Goal: Task Accomplishment & Management: Manage account settings

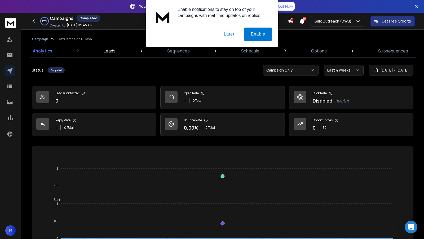
click at [108, 54] on p "Leads" at bounding box center [110, 51] width 12 height 6
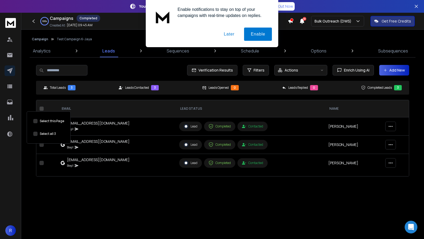
click at [43, 108] on button "Select this Page" at bounding box center [42, 109] width 4 height 4
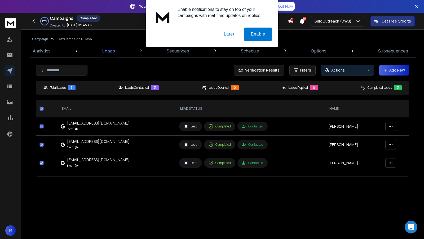
click at [362, 68] on div "Actions" at bounding box center [345, 70] width 40 height 5
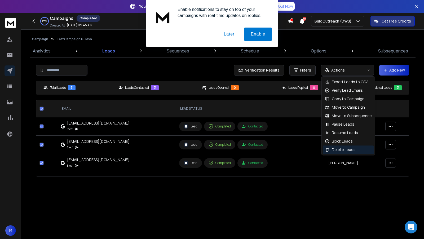
click at [344, 148] on p "Delete Leads" at bounding box center [344, 149] width 24 height 5
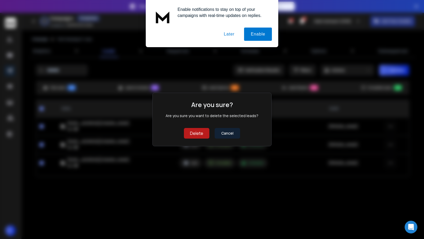
click at [194, 137] on button "Delete" at bounding box center [196, 133] width 25 height 11
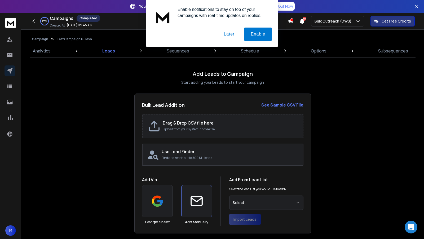
click at [195, 205] on icon at bounding box center [196, 201] width 11 height 9
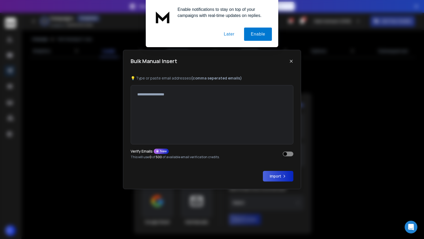
click at [161, 93] on textarea at bounding box center [212, 114] width 163 height 59
paste textarea "**********"
drag, startPoint x: 239, startPoint y: 94, endPoint x: 134, endPoint y: 92, distance: 104.7
click at [134, 92] on textarea "**********" at bounding box center [212, 114] width 163 height 59
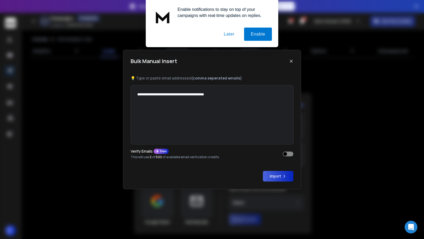
type textarea "**********"
click at [274, 174] on button "Import" at bounding box center [278, 176] width 30 height 11
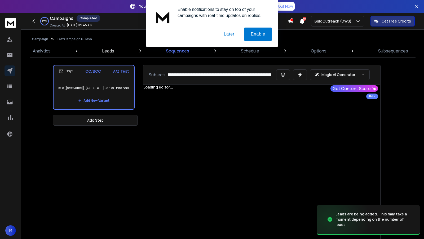
click at [112, 52] on p "Leads" at bounding box center [108, 51] width 12 height 6
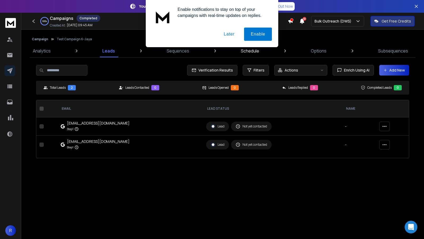
click at [247, 53] on p "Schedule" at bounding box center [250, 51] width 18 height 6
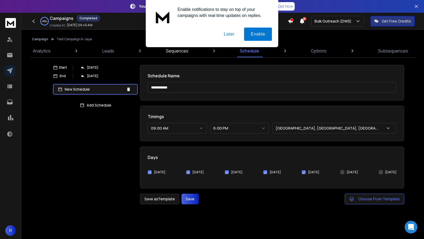
click at [182, 50] on p "Sequences" at bounding box center [177, 51] width 23 height 6
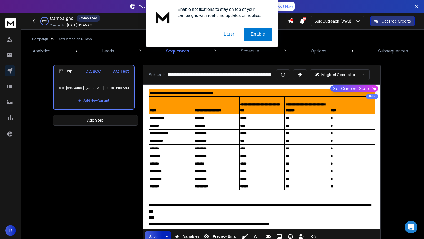
scroll to position [271, 0]
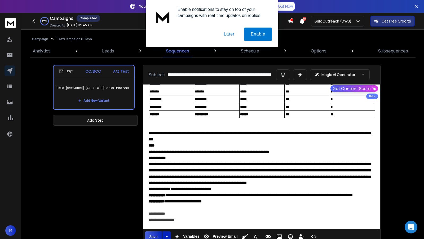
click at [156, 122] on div "**********" at bounding box center [262, 24] width 227 height 374
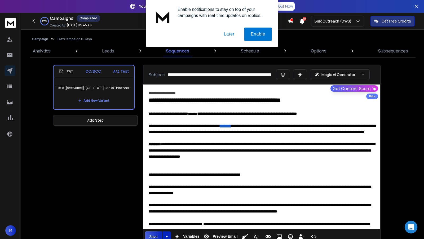
click at [183, 93] on div "**********" at bounding box center [262, 93] width 227 height 6
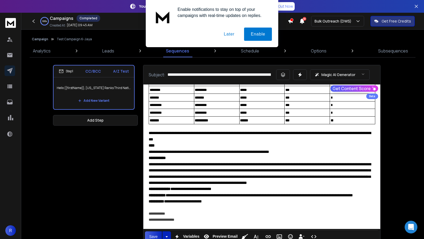
scroll to position [271, 0]
click at [164, 208] on div "**********" at bounding box center [262, 27] width 227 height 368
click at [317, 53] on p "Options" at bounding box center [319, 51] width 16 height 6
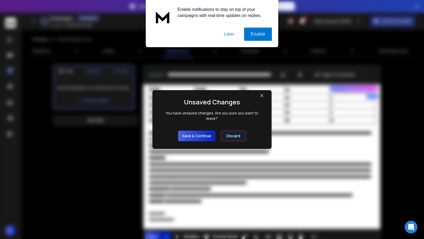
click at [185, 137] on button "Save & Continue" at bounding box center [196, 136] width 37 height 11
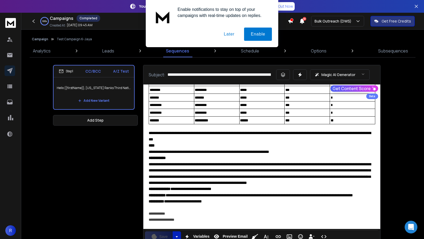
scroll to position [271, 0]
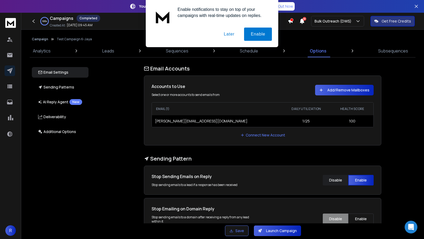
click at [282, 230] on button "Launch Campaign" at bounding box center [277, 231] width 47 height 11
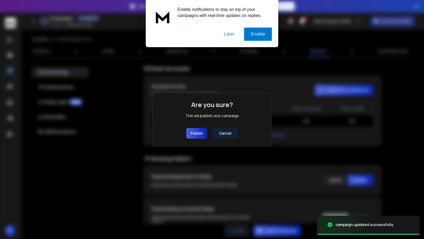
click at [198, 135] on button "Publish" at bounding box center [196, 133] width 21 height 11
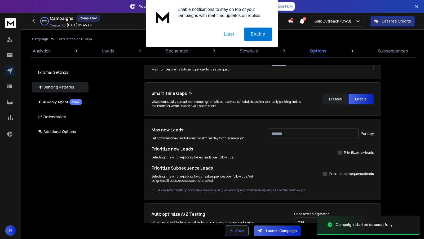
scroll to position [216, 0]
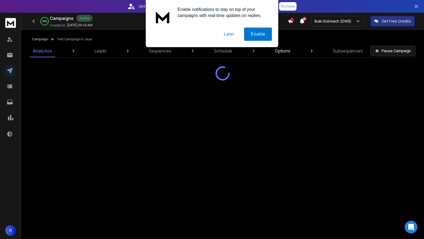
click at [285, 50] on p "Options" at bounding box center [283, 51] width 16 height 6
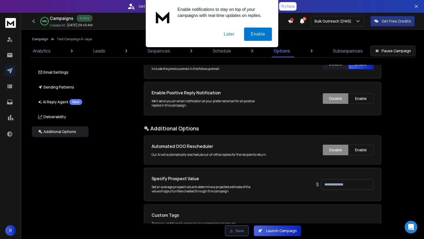
scroll to position [807, 0]
click at [352, 144] on button "Enable" at bounding box center [360, 149] width 25 height 11
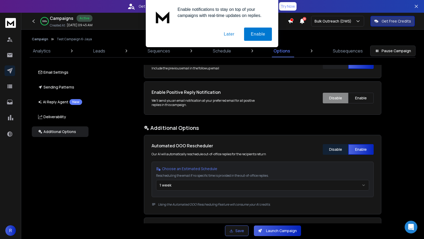
click at [342, 145] on button "Disable" at bounding box center [335, 149] width 25 height 11
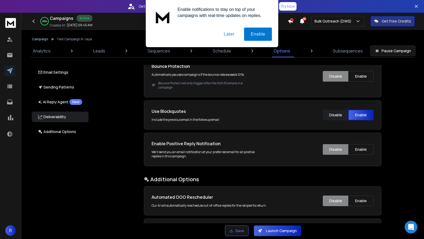
scroll to position [741, 0]
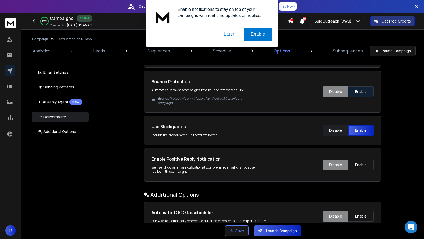
click at [357, 90] on button "Enable" at bounding box center [360, 91] width 25 height 11
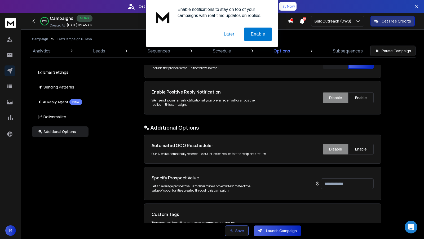
scroll to position [806, 0]
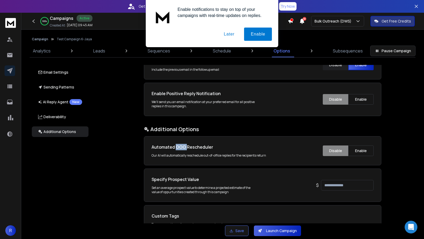
drag, startPoint x: 174, startPoint y: 142, endPoint x: 185, endPoint y: 142, distance: 11.1
click at [185, 144] on h1 "Automated OOO Rescheduler" at bounding box center [209, 147] width 115 height 6
click at [9, 69] on icon at bounding box center [10, 71] width 6 height 6
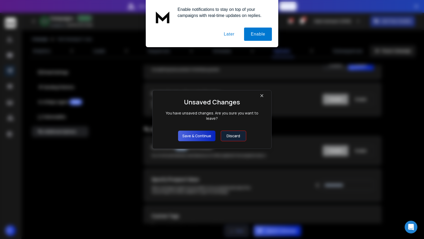
click at [201, 131] on button "Save & Continue" at bounding box center [196, 136] width 37 height 11
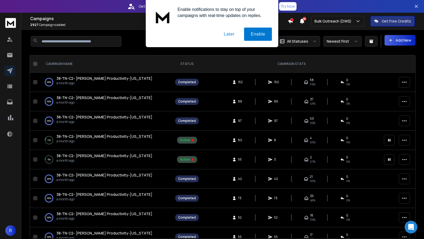
click at [116, 79] on span "38-TN-C2- AI Powers Productivity-Maine" at bounding box center [104, 78] width 96 height 5
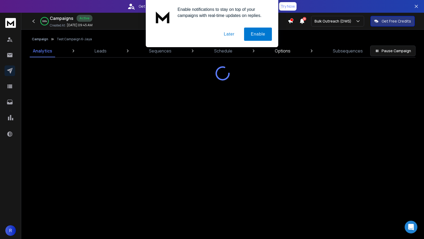
click at [287, 53] on p "Options" at bounding box center [283, 51] width 16 height 6
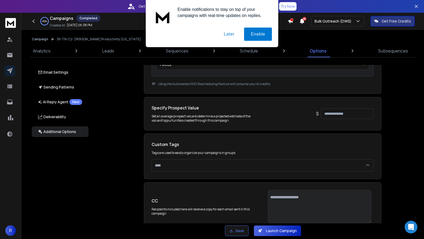
scroll to position [940, 0]
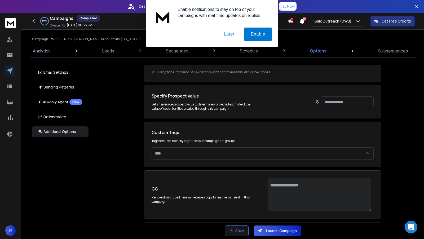
click at [285, 230] on button "Launch Campaign" at bounding box center [277, 231] width 47 height 11
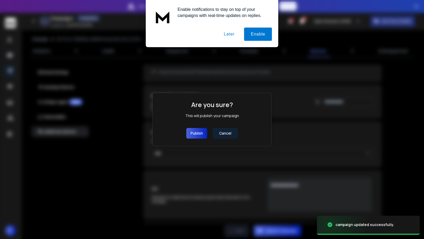
click at [198, 138] on button "Publish" at bounding box center [196, 133] width 21 height 11
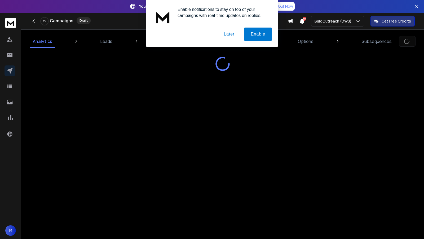
click at [308, 43] on div "Enable notifications to stay on top of your campaigns with real-time updates on…" at bounding box center [212, 23] width 424 height 47
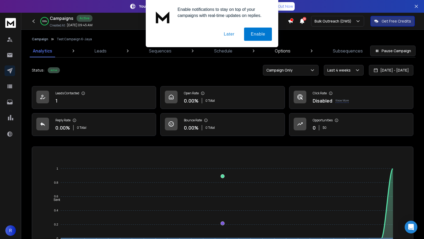
click at [289, 49] on p "Options" at bounding box center [283, 51] width 16 height 6
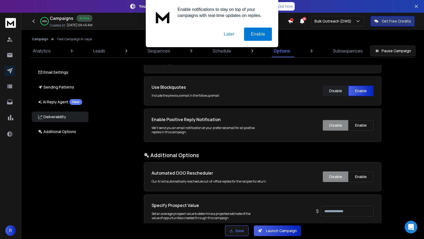
scroll to position [806, 0]
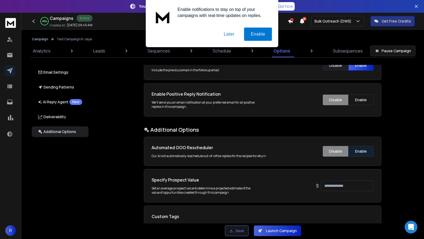
click at [360, 146] on button "Enable" at bounding box center [360, 151] width 25 height 11
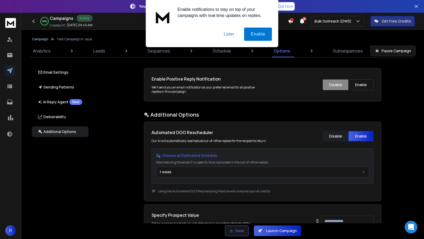
scroll to position [825, 0]
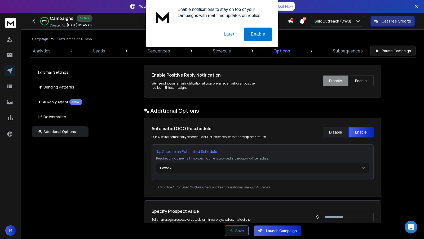
click at [289, 230] on button "Launch Campaign" at bounding box center [277, 231] width 47 height 11
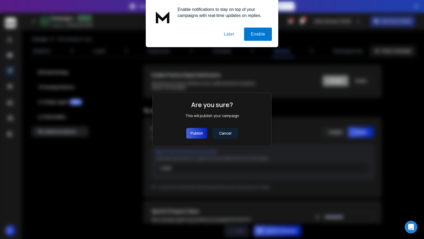
click at [203, 134] on button "Publish" at bounding box center [196, 133] width 21 height 11
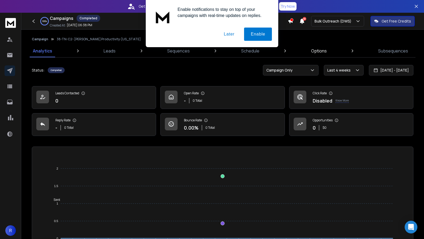
click at [326, 51] on p "Options" at bounding box center [319, 51] width 16 height 6
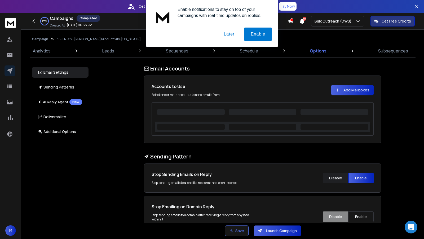
click at [34, 27] on div "Enable notifications to stay on top of your campaigns with real-time updates on…" at bounding box center [212, 23] width 424 height 47
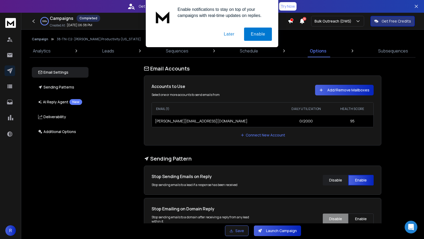
click at [33, 24] on div "Enable notifications to stay on top of your campaigns with real-time updates on…" at bounding box center [212, 23] width 424 height 47
click at [33, 22] on div "Enable notifications to stay on top of your campaigns with real-time updates on…" at bounding box center [212, 23] width 424 height 47
click at [11, 68] on icon at bounding box center [10, 71] width 6 height 6
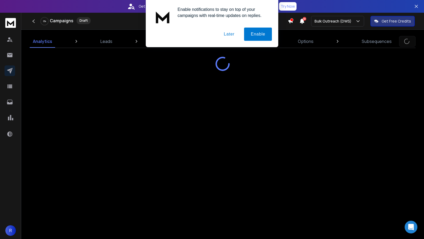
click at [230, 35] on button "Later" at bounding box center [229, 34] width 24 height 13
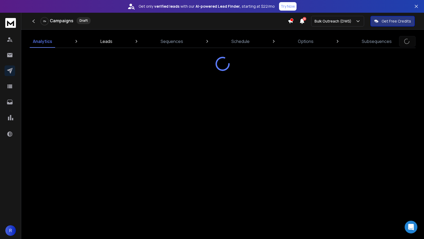
click at [113, 44] on link "Leads" at bounding box center [106, 41] width 18 height 13
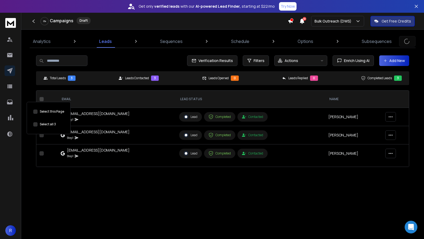
click at [41, 100] on button "Select this Page" at bounding box center [42, 99] width 4 height 4
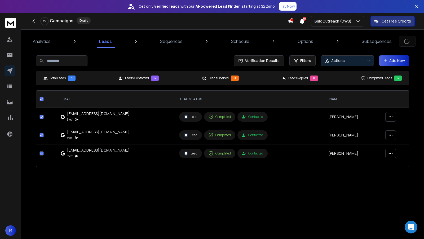
click at [357, 63] on button "Actions" at bounding box center [347, 60] width 53 height 11
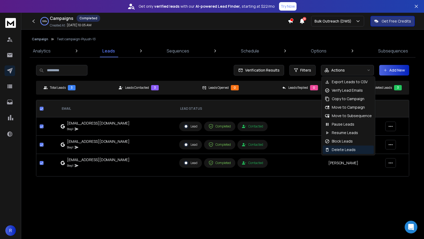
click at [340, 150] on p "Delete Leads" at bounding box center [344, 149] width 24 height 5
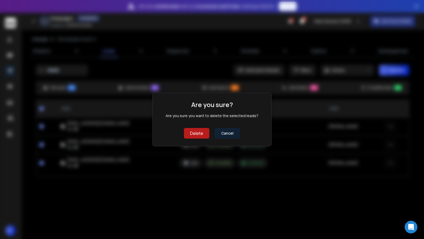
click at [193, 138] on button "Delete" at bounding box center [196, 133] width 25 height 11
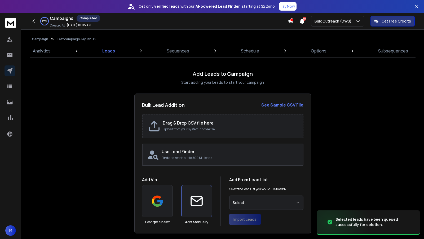
click at [187, 202] on div at bounding box center [196, 201] width 31 height 32
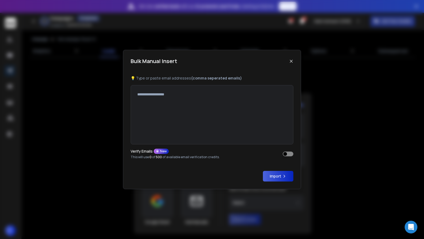
click at [193, 103] on textarea at bounding box center [212, 114] width 163 height 59
paste textarea "**********"
type textarea "**********"
click at [276, 176] on button "Import" at bounding box center [278, 176] width 30 height 11
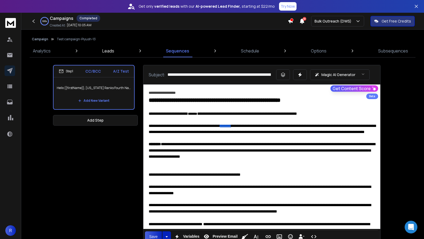
click at [108, 52] on p "Leads" at bounding box center [108, 51] width 12 height 6
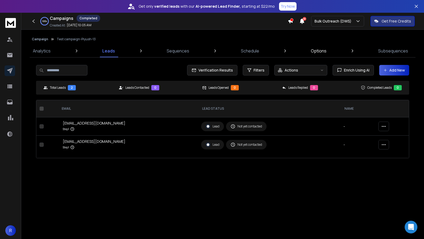
click at [319, 54] on p "Options" at bounding box center [319, 51] width 16 height 6
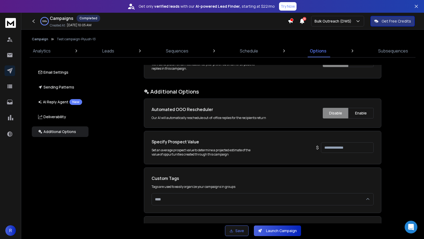
scroll to position [843, 0]
click at [364, 108] on button "Enable" at bounding box center [360, 113] width 25 height 11
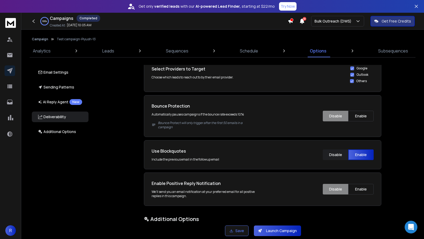
scroll to position [718, 0]
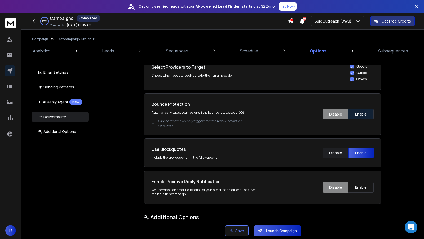
click at [362, 109] on button "Enable" at bounding box center [360, 114] width 25 height 11
click at [289, 234] on button "Launch Campaign" at bounding box center [277, 231] width 47 height 11
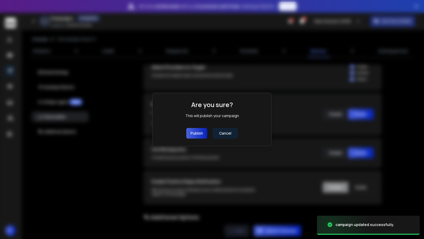
click at [195, 133] on button "Publish" at bounding box center [196, 133] width 21 height 11
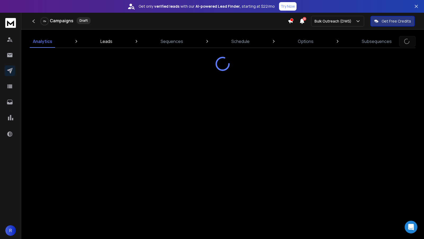
click at [107, 38] on link "Leads" at bounding box center [106, 41] width 18 height 13
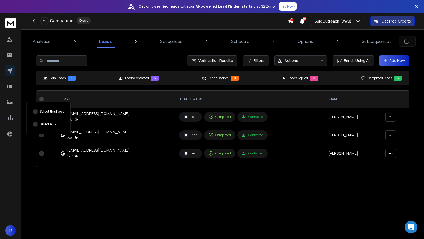
click at [41, 99] on button "Select this Page" at bounding box center [42, 99] width 4 height 4
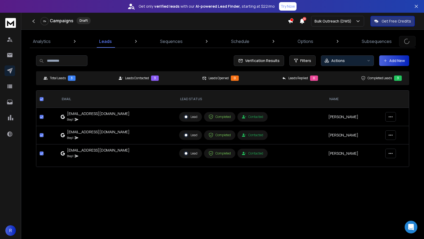
click at [333, 62] on p "Actions" at bounding box center [338, 60] width 14 height 5
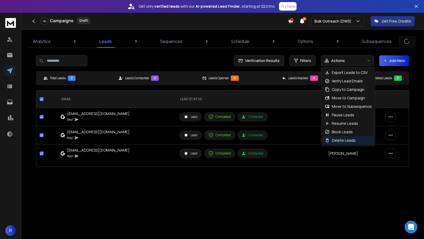
click at [333, 139] on p "Delete Leads" at bounding box center [344, 140] width 24 height 5
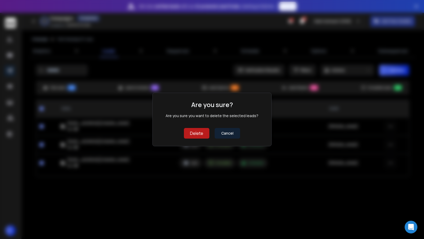
click at [192, 132] on button "Delete" at bounding box center [196, 133] width 25 height 11
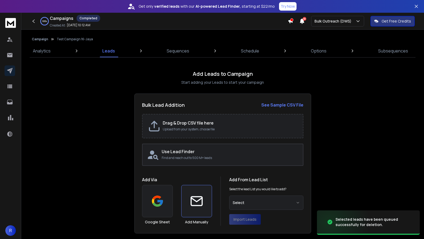
click at [194, 203] on icon at bounding box center [196, 201] width 13 height 16
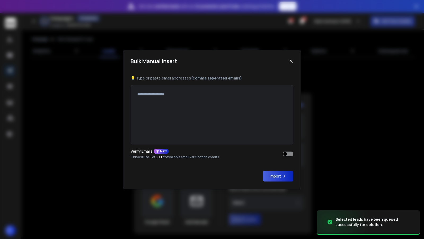
click at [187, 144] on textarea at bounding box center [212, 114] width 163 height 59
paste textarea "**********"
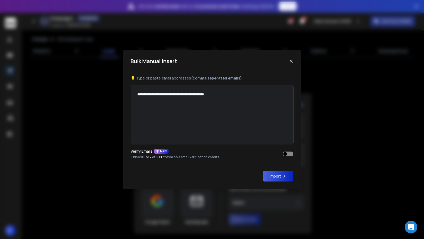
type textarea "**********"
click at [277, 174] on button "Import" at bounding box center [278, 176] width 30 height 11
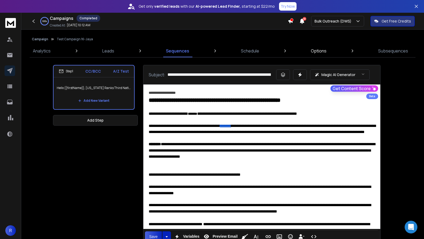
click at [326, 46] on link "Options" at bounding box center [319, 51] width 22 height 13
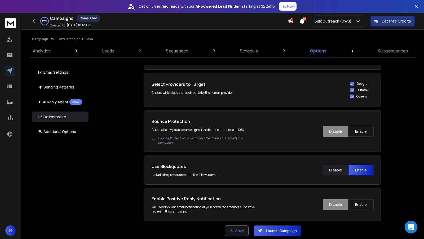
scroll to position [722, 0]
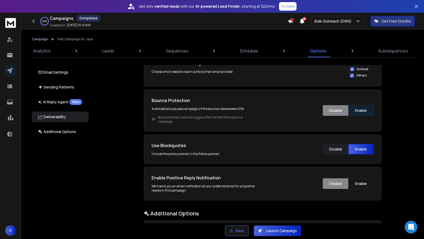
click at [354, 105] on button "Enable" at bounding box center [360, 110] width 25 height 11
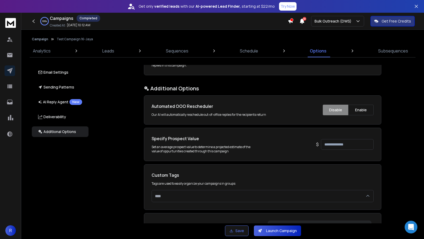
scroll to position [862, 0]
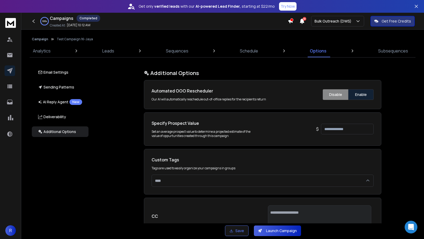
click at [354, 93] on button "Enable" at bounding box center [360, 94] width 25 height 11
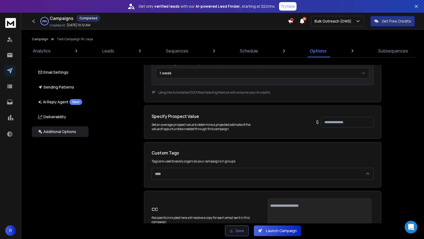
scroll to position [964, 0]
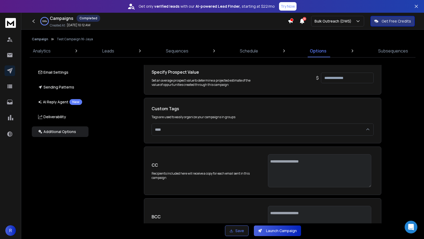
click at [270, 230] on button "Launch Campaign" at bounding box center [277, 231] width 47 height 11
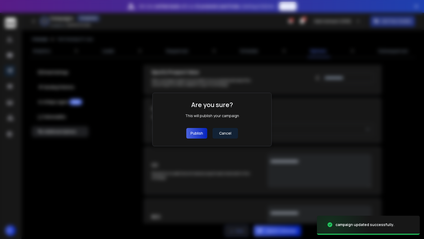
click at [201, 134] on button "Publish" at bounding box center [196, 133] width 21 height 11
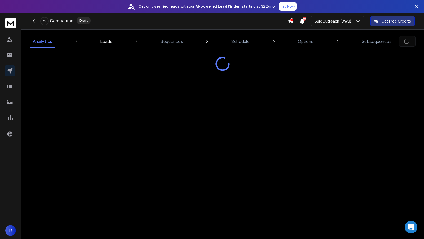
click at [111, 43] on p "Leads" at bounding box center [106, 41] width 12 height 6
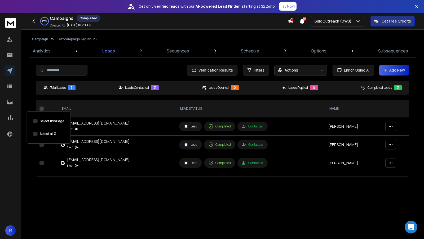
click at [43, 108] on button "Select this Page" at bounding box center [42, 109] width 4 height 4
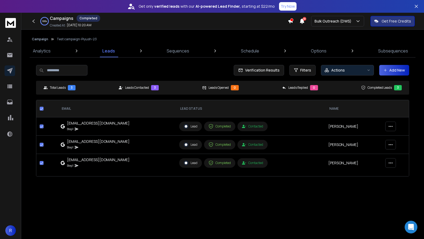
click at [346, 74] on button "Actions" at bounding box center [347, 70] width 53 height 11
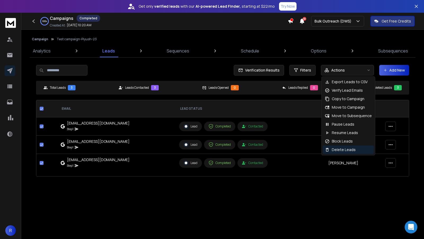
click at [338, 149] on p "Delete Leads" at bounding box center [344, 149] width 24 height 5
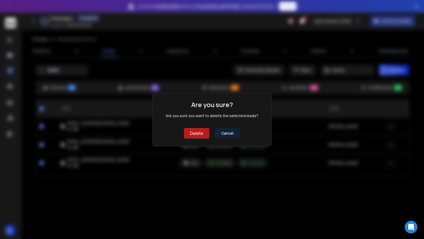
click at [191, 133] on button "Delete" at bounding box center [196, 133] width 25 height 11
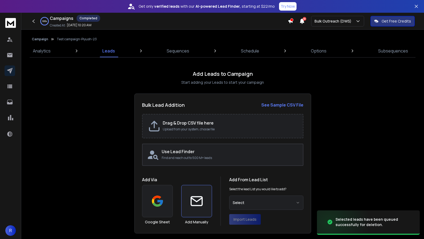
click at [195, 197] on icon at bounding box center [196, 201] width 11 height 9
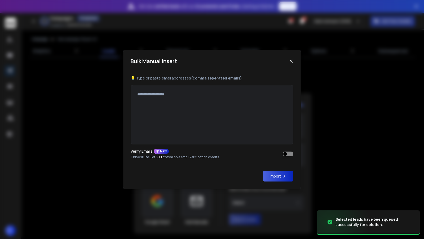
click at [194, 110] on textarea at bounding box center [212, 114] width 163 height 59
paste textarea "**********"
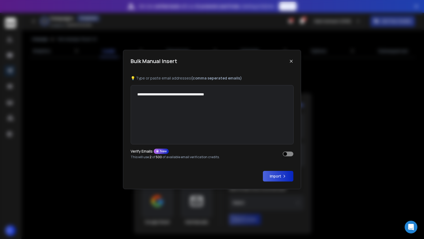
type textarea "**********"
click at [278, 177] on button "Import" at bounding box center [278, 176] width 30 height 11
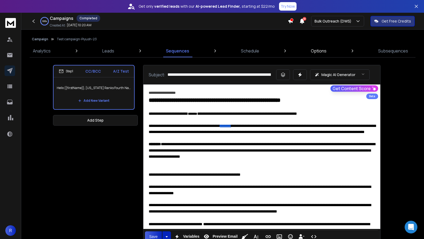
click at [318, 52] on p "Options" at bounding box center [319, 51] width 16 height 6
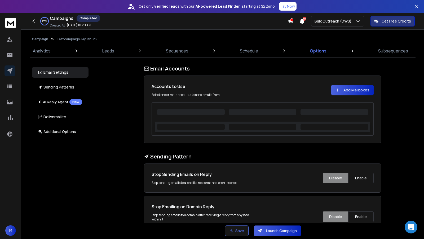
type input "****"
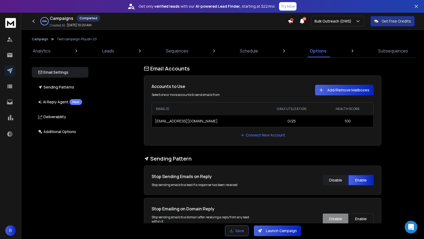
click at [272, 229] on button "Launch Campaign" at bounding box center [277, 231] width 47 height 11
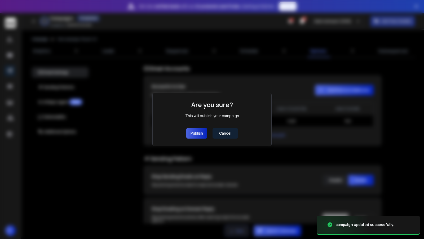
click at [190, 135] on button "Publish" at bounding box center [196, 133] width 21 height 11
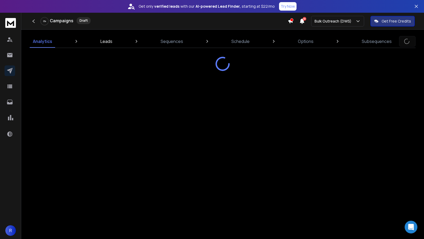
click at [104, 40] on p "Leads" at bounding box center [106, 41] width 12 height 6
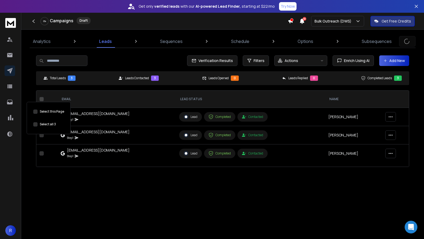
click at [42, 97] on div at bounding box center [49, 99] width 18 height 4
click at [42, 98] on button "Select this Page" at bounding box center [42, 99] width 4 height 4
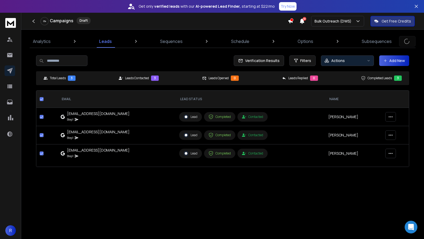
click at [348, 62] on div "Actions" at bounding box center [345, 60] width 40 height 5
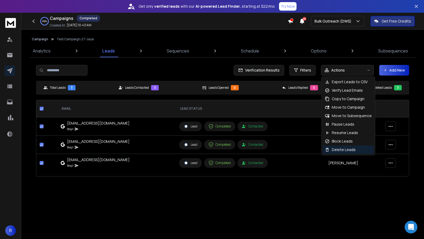
click at [334, 149] on p "Delete Leads" at bounding box center [344, 149] width 24 height 5
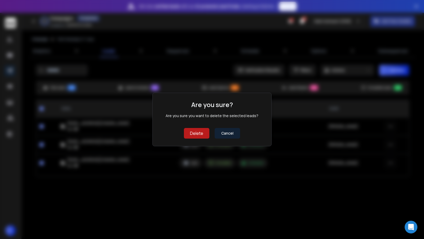
click at [203, 135] on button "Delete" at bounding box center [196, 133] width 25 height 11
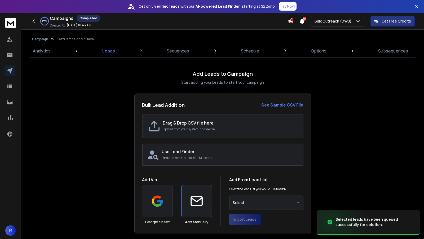
click at [187, 191] on div at bounding box center [196, 201] width 31 height 32
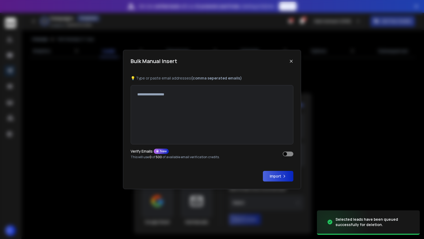
click at [171, 107] on textarea at bounding box center [212, 114] width 163 height 59
paste textarea "**********"
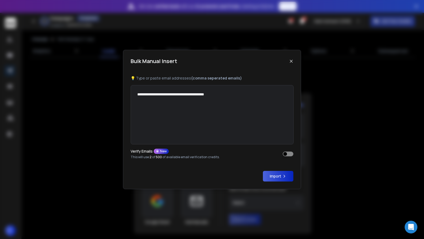
type textarea "**********"
click at [277, 176] on button "Import" at bounding box center [278, 176] width 30 height 11
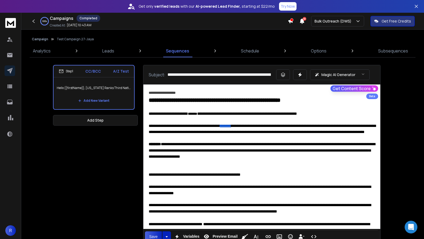
scroll to position [417, 0]
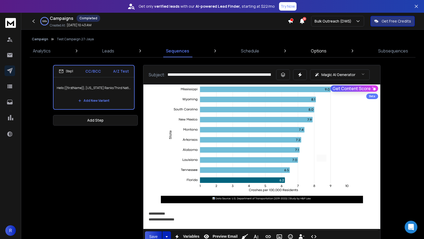
click at [319, 47] on link "Options" at bounding box center [319, 51] width 22 height 13
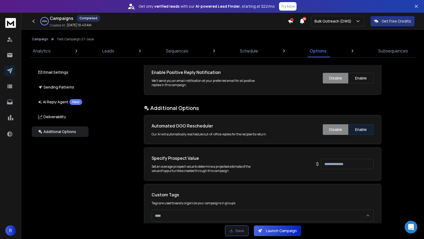
click at [369, 125] on button "Enable" at bounding box center [360, 129] width 25 height 11
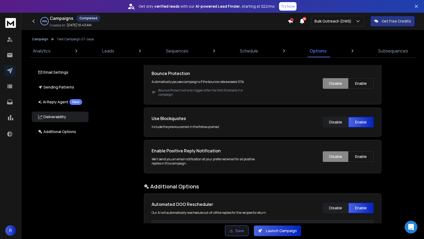
scroll to position [721, 0]
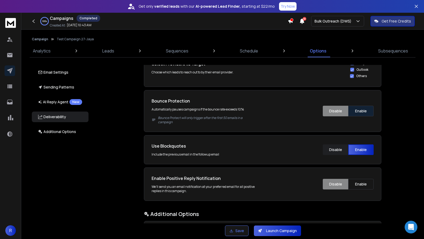
click at [362, 109] on button "Enable" at bounding box center [360, 111] width 25 height 11
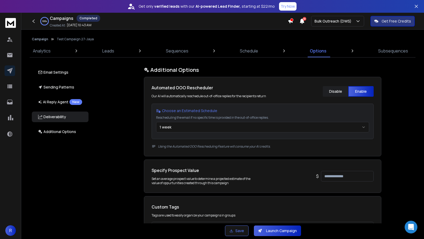
scroll to position [891, 0]
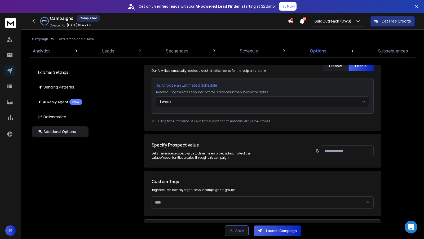
click at [273, 232] on button "Launch Campaign" at bounding box center [277, 231] width 47 height 11
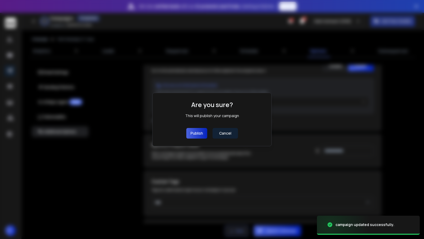
click at [202, 135] on button "Publish" at bounding box center [196, 133] width 21 height 11
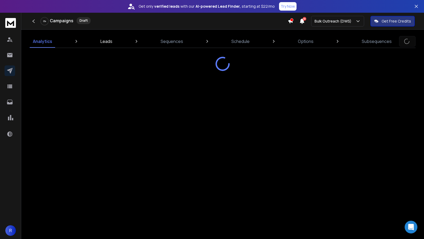
click at [107, 43] on p "Leads" at bounding box center [106, 41] width 12 height 6
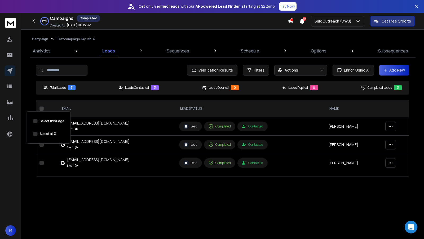
click at [40, 109] on button "Select this Page" at bounding box center [42, 109] width 4 height 4
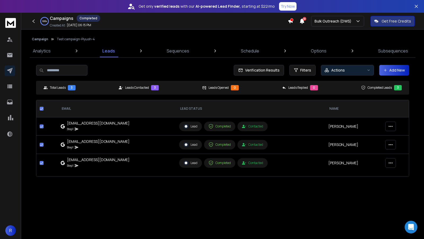
click at [341, 67] on button "Actions" at bounding box center [347, 70] width 53 height 11
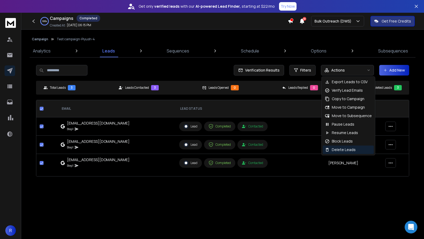
click at [346, 147] on div "Delete Leads" at bounding box center [348, 150] width 51 height 8
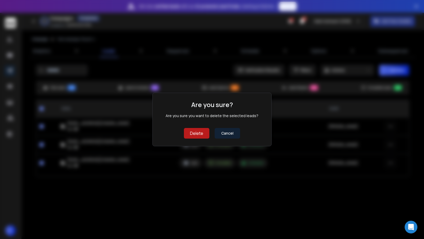
click at [203, 137] on button "Delete" at bounding box center [196, 133] width 25 height 11
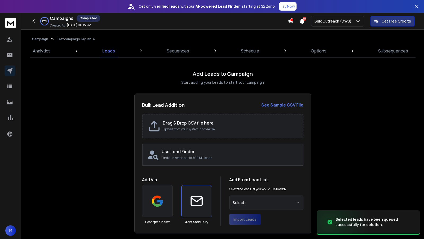
click at [210, 195] on div at bounding box center [196, 201] width 31 height 32
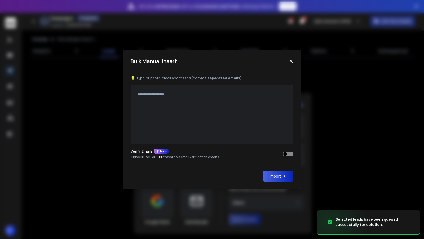
click at [205, 121] on textarea at bounding box center [212, 114] width 163 height 59
paste textarea "**********"
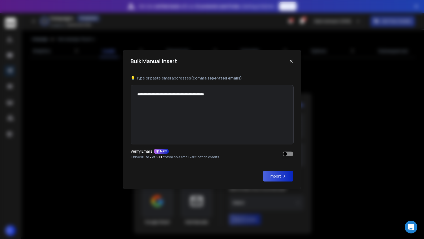
type textarea "**********"
click at [276, 175] on button "Import" at bounding box center [278, 176] width 30 height 11
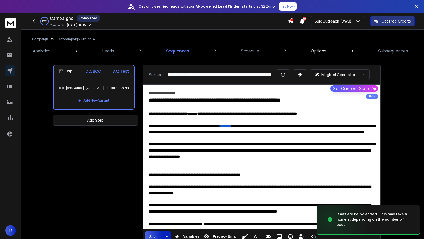
click at [320, 50] on p "Options" at bounding box center [319, 51] width 16 height 6
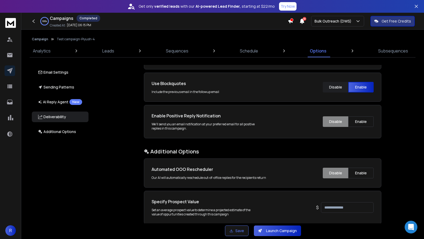
scroll to position [803, 0]
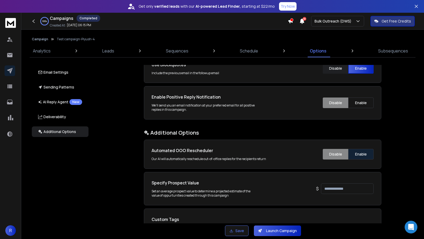
click at [359, 151] on button "Enable" at bounding box center [360, 154] width 25 height 11
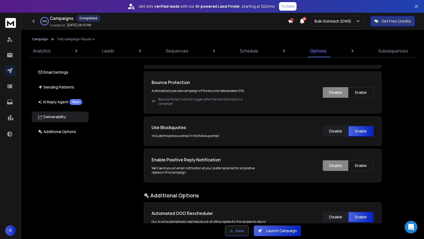
scroll to position [704, 0]
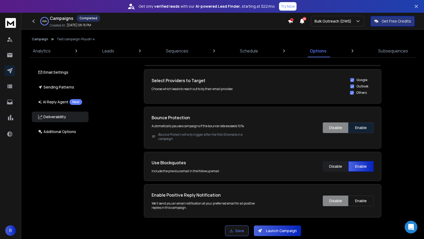
click at [358, 125] on button "Enable" at bounding box center [360, 127] width 25 height 11
click at [283, 233] on button "Launch Campaign" at bounding box center [277, 231] width 47 height 11
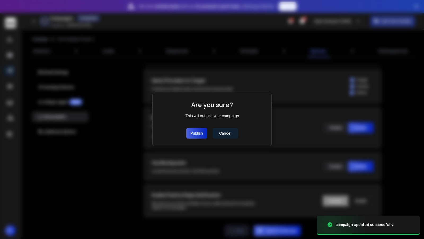
click at [204, 129] on button "Publish" at bounding box center [196, 133] width 21 height 11
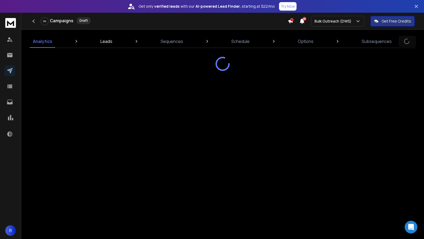
click at [107, 47] on link "Leads" at bounding box center [106, 41] width 18 height 13
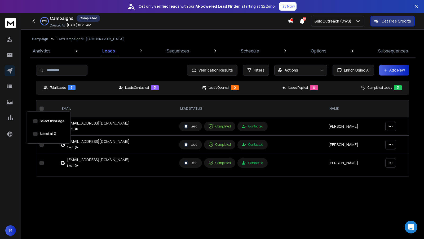
click at [42, 109] on button "Select this Page" at bounding box center [42, 109] width 4 height 4
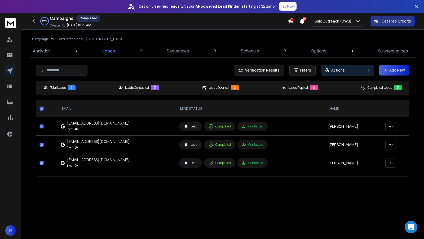
click at [343, 71] on p "Actions" at bounding box center [338, 70] width 14 height 5
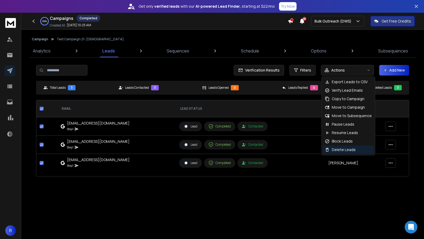
click at [338, 148] on p "Delete Leads" at bounding box center [344, 149] width 24 height 5
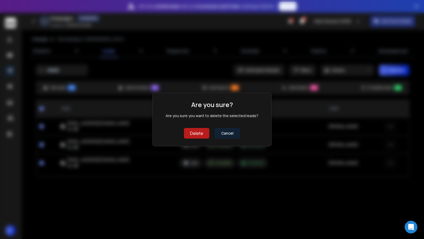
click at [190, 133] on button "Delete" at bounding box center [196, 133] width 25 height 11
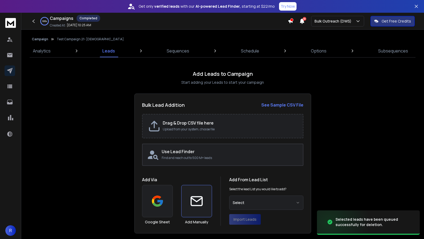
click at [190, 205] on icon at bounding box center [196, 201] width 13 height 16
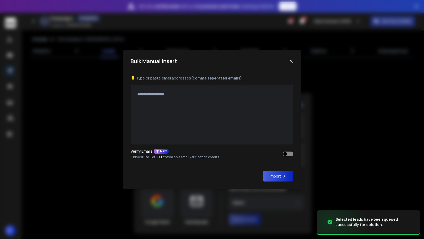
click at [195, 126] on textarea at bounding box center [212, 114] width 163 height 59
paste textarea "**********"
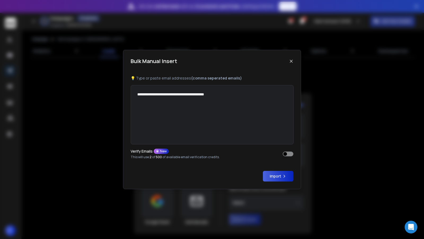
type textarea "**********"
click at [276, 174] on button "Import" at bounding box center [278, 176] width 30 height 11
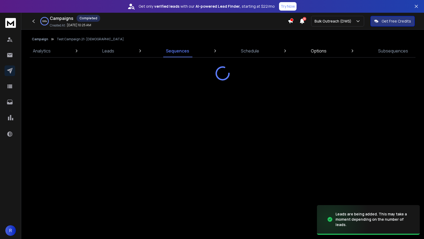
click at [325, 47] on link "Options" at bounding box center [319, 51] width 22 height 13
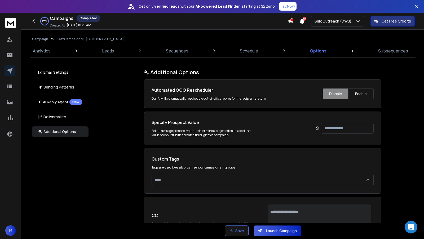
scroll to position [845, 0]
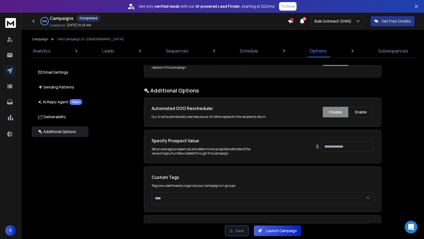
click at [365, 112] on div "Automated OOO Rescheduler Our AI will automatically reschedule out-of-office re…" at bounding box center [263, 112] width 222 height 14
click at [362, 107] on button "Enable" at bounding box center [360, 112] width 25 height 11
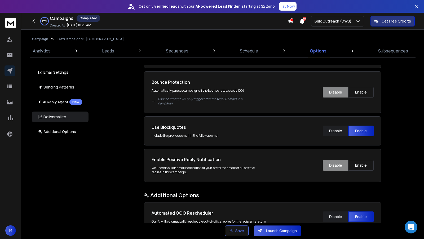
scroll to position [724, 0]
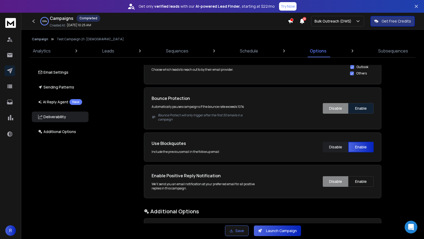
click at [357, 103] on button "Enable" at bounding box center [360, 108] width 25 height 11
click at [282, 227] on button "Launch Campaign" at bounding box center [277, 231] width 47 height 11
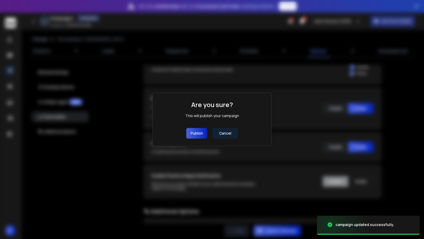
click at [195, 133] on button "Publish" at bounding box center [196, 133] width 21 height 11
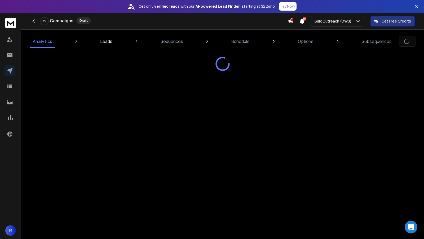
click at [106, 42] on p "Leads" at bounding box center [106, 41] width 12 height 6
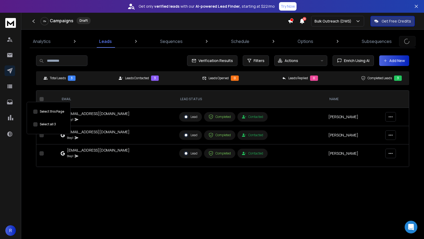
click at [44, 99] on div at bounding box center [49, 99] width 18 height 4
click at [43, 99] on button "button" at bounding box center [42, 99] width 4 height 4
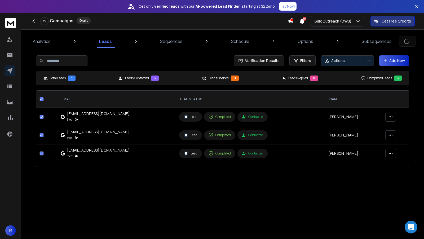
click at [348, 64] on button "Actions" at bounding box center [347, 60] width 53 height 11
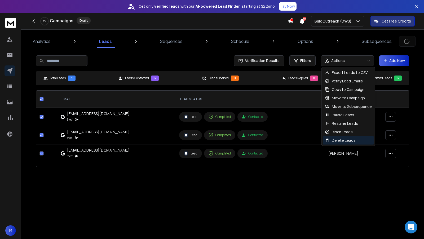
click at [344, 138] on p "Delete Leads" at bounding box center [344, 140] width 24 height 5
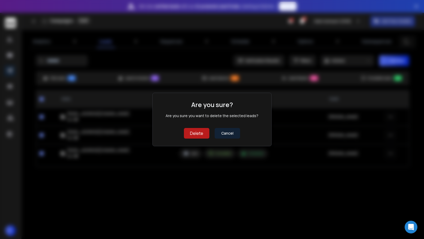
click at [199, 134] on button "Delete" at bounding box center [196, 133] width 25 height 11
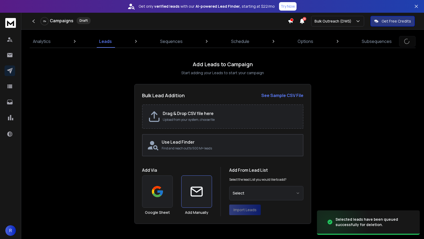
click at [195, 184] on icon at bounding box center [196, 192] width 13 height 16
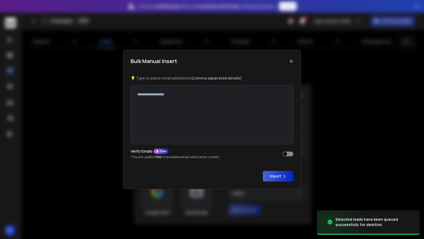
click at [176, 120] on textarea at bounding box center [212, 114] width 163 height 59
paste textarea "**********"
type textarea "**********"
click at [280, 178] on button "Import" at bounding box center [278, 176] width 30 height 11
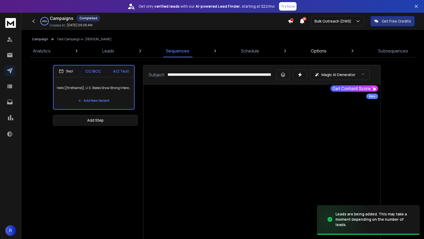
click at [322, 52] on p "Options" at bounding box center [319, 51] width 16 height 6
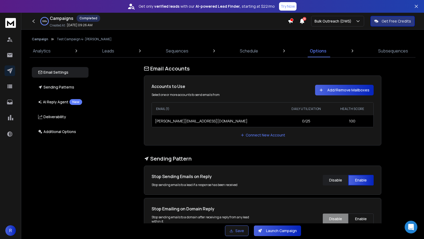
click at [277, 233] on button "Launch Campaign" at bounding box center [277, 231] width 47 height 11
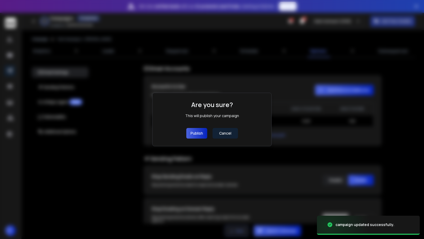
click at [203, 135] on button "Publish" at bounding box center [196, 133] width 21 height 11
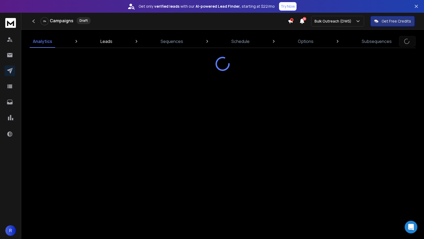
click at [107, 40] on p "Leads" at bounding box center [106, 41] width 12 height 6
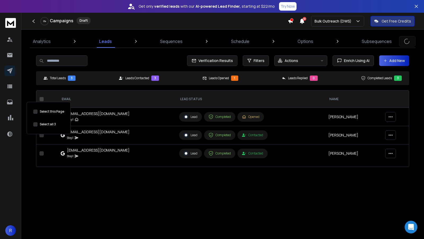
click at [42, 98] on button "Select this Page" at bounding box center [42, 99] width 4 height 4
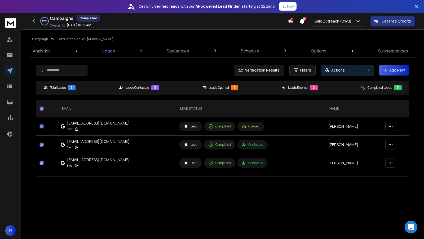
click at [332, 69] on p "Actions" at bounding box center [338, 70] width 14 height 5
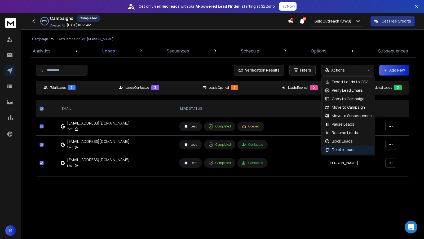
click at [331, 148] on div "Delete Leads" at bounding box center [340, 149] width 31 height 5
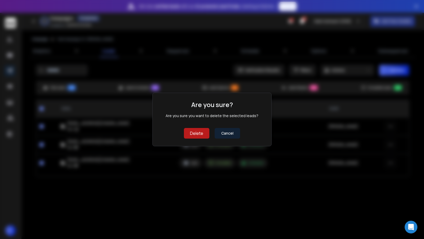
click at [189, 133] on button "Delete" at bounding box center [196, 133] width 25 height 11
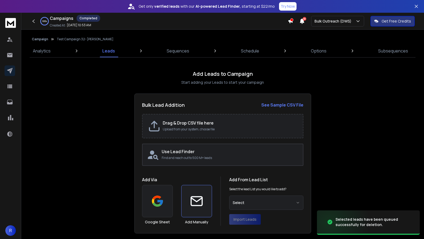
click at [193, 194] on icon at bounding box center [196, 201] width 13 height 16
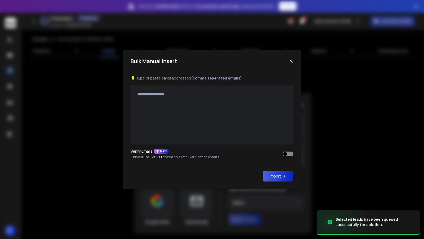
click at [181, 94] on textarea at bounding box center [212, 114] width 163 height 59
paste textarea "**********"
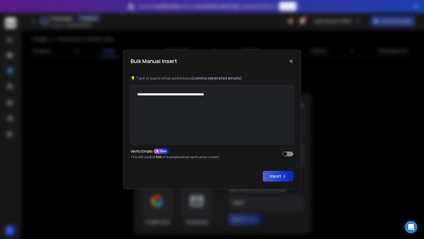
type textarea "**********"
click at [279, 180] on button "Import" at bounding box center [278, 176] width 30 height 11
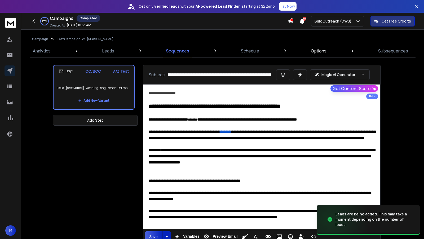
click at [328, 52] on link "Options" at bounding box center [319, 51] width 22 height 13
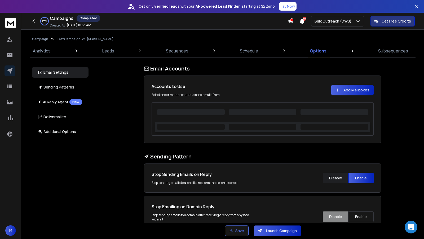
click at [279, 226] on button "Launch Campaign" at bounding box center [277, 231] width 47 height 11
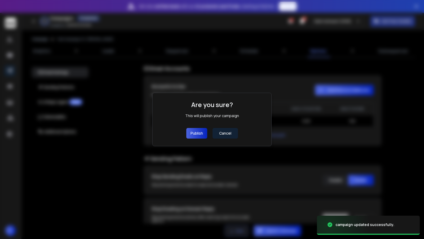
click at [195, 131] on button "Publish" at bounding box center [196, 133] width 21 height 11
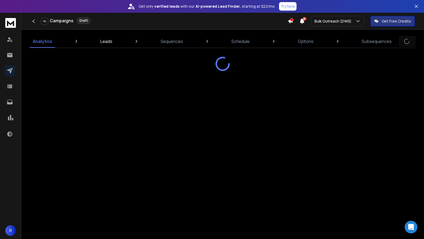
click at [107, 40] on p "Leads" at bounding box center [106, 41] width 12 height 6
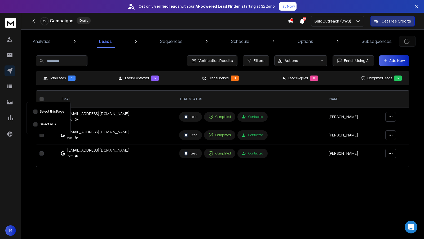
click at [40, 100] on button "Select this Page" at bounding box center [42, 99] width 4 height 4
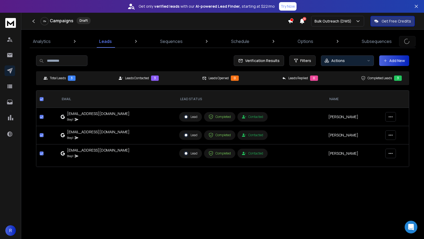
click at [335, 63] on button "Actions" at bounding box center [347, 60] width 53 height 11
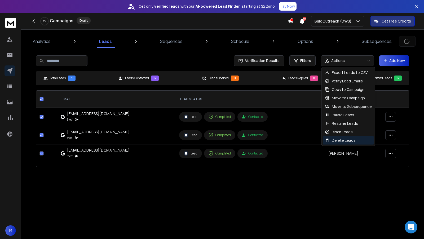
click at [336, 138] on p "Delete Leads" at bounding box center [344, 140] width 24 height 5
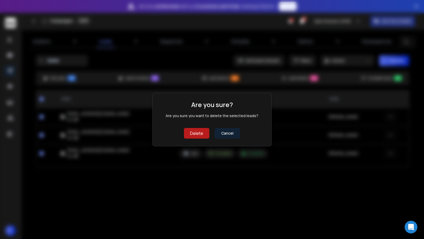
click at [196, 133] on button "Delete" at bounding box center [196, 133] width 25 height 11
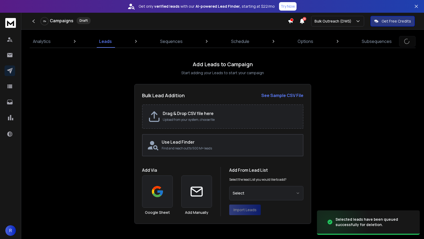
click at [202, 207] on div "Add Manually" at bounding box center [196, 196] width 31 height 41
click at [194, 187] on icon at bounding box center [196, 191] width 11 height 9
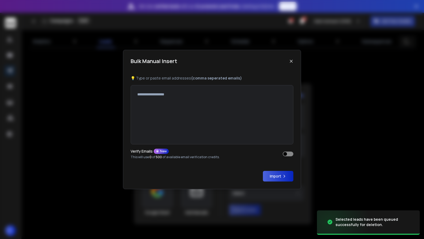
click at [191, 117] on textarea at bounding box center [212, 114] width 163 height 59
paste textarea "**********"
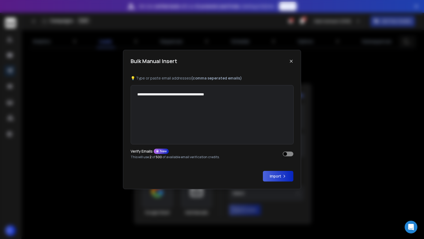
type textarea "**********"
click at [282, 175] on icon "submit" at bounding box center [284, 176] width 4 height 4
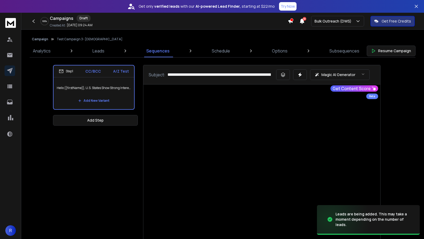
click at [306, 42] on div "Campaign Test Campaign 3- Tiyasha" at bounding box center [223, 39] width 386 height 8
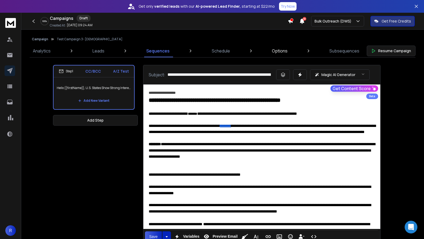
click at [283, 49] on p "Options" at bounding box center [280, 51] width 16 height 6
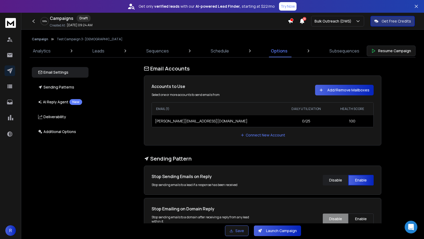
click at [275, 232] on button "Launch Campaign" at bounding box center [277, 231] width 47 height 11
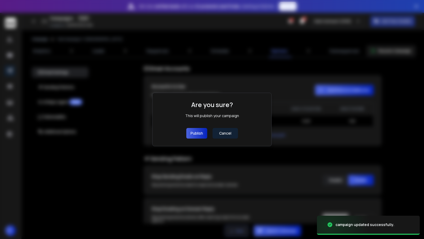
click at [200, 135] on button "Publish" at bounding box center [196, 133] width 21 height 11
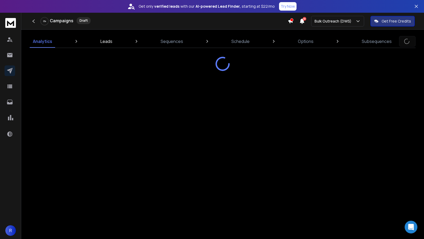
click at [107, 42] on p "Leads" at bounding box center [106, 41] width 12 height 6
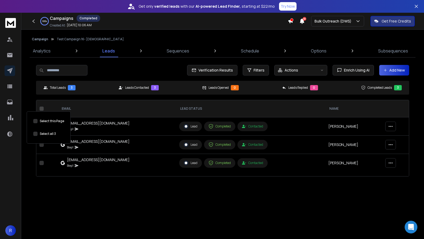
click at [42, 108] on button "Select this Page" at bounding box center [42, 109] width 4 height 4
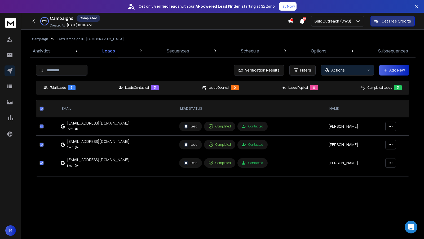
click at [339, 68] on p "Actions" at bounding box center [338, 70] width 14 height 5
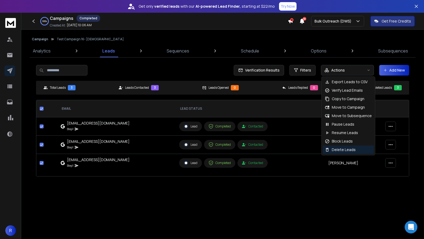
click at [347, 147] on div "Delete Leads" at bounding box center [348, 150] width 51 height 8
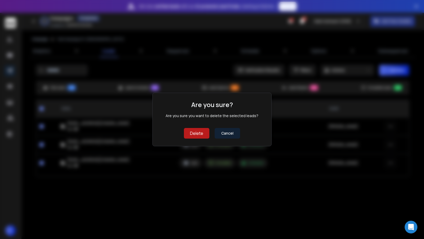
click at [204, 132] on button "Delete" at bounding box center [196, 133] width 25 height 11
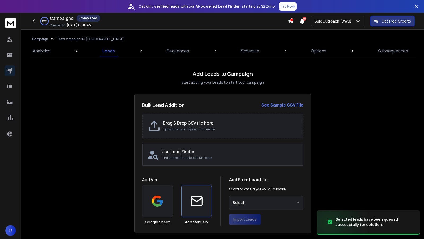
click at [185, 200] on div at bounding box center [196, 201] width 31 height 32
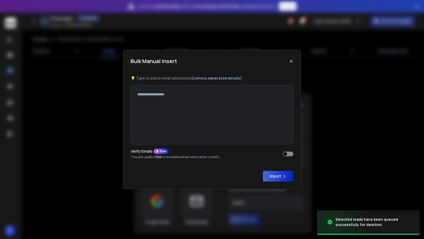
click at [162, 98] on textarea at bounding box center [212, 114] width 163 height 59
paste textarea "**********"
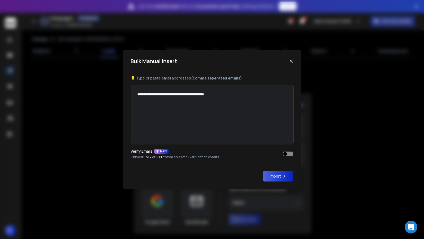
type textarea "**********"
click at [278, 175] on button "Import" at bounding box center [278, 176] width 30 height 11
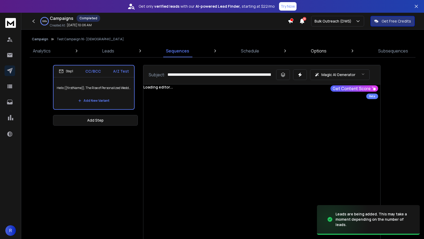
click at [320, 52] on p "Options" at bounding box center [319, 51] width 16 height 6
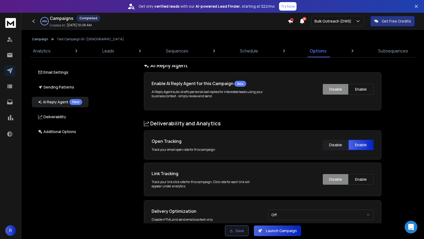
scroll to position [483, 0]
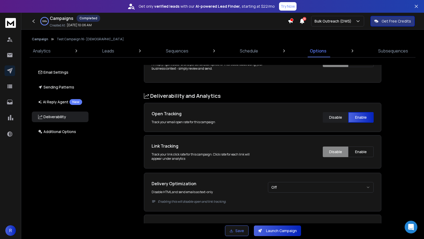
click at [285, 229] on button "Launch Campaign" at bounding box center [277, 231] width 47 height 11
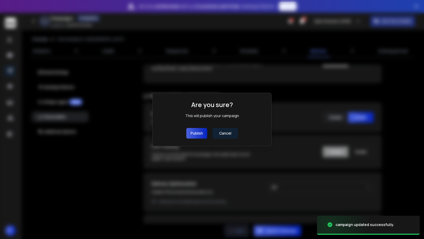
click at [203, 135] on button "Publish" at bounding box center [196, 133] width 21 height 11
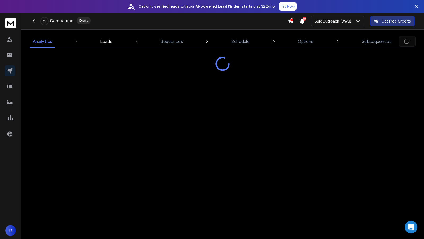
click at [107, 40] on p "Leads" at bounding box center [106, 41] width 12 height 6
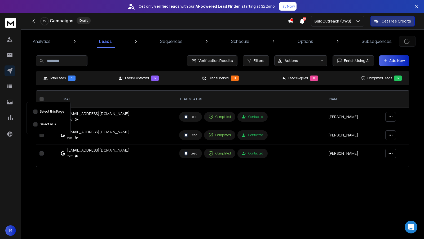
click at [40, 97] on button "Select this Page" at bounding box center [42, 99] width 4 height 4
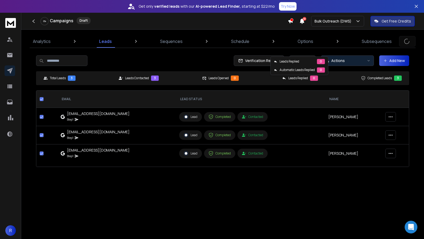
click at [332, 64] on button "Actions" at bounding box center [347, 60] width 53 height 11
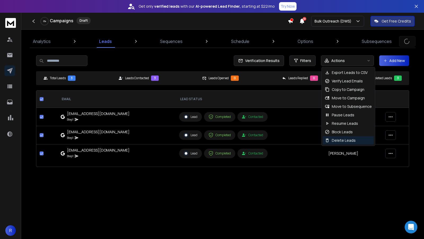
click at [340, 142] on p "Delete Leads" at bounding box center [344, 140] width 24 height 5
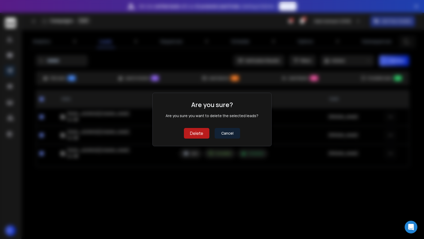
click at [207, 132] on button "Delete" at bounding box center [196, 133] width 25 height 11
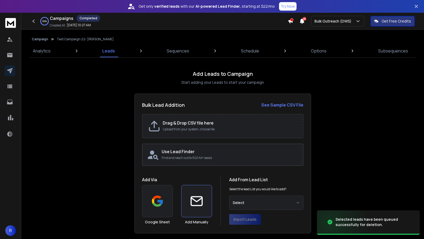
click at [205, 195] on div at bounding box center [196, 201] width 31 height 32
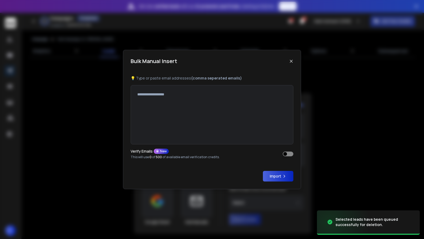
click at [193, 141] on textarea at bounding box center [212, 114] width 163 height 59
paste textarea "**********"
type textarea "**********"
click at [282, 173] on button "Import" at bounding box center [278, 176] width 30 height 11
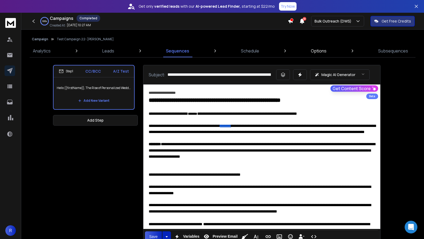
click at [314, 50] on p "Options" at bounding box center [319, 51] width 16 height 6
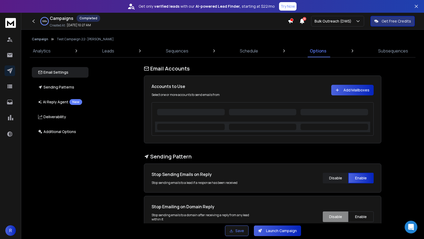
click at [261, 227] on button "Launch Campaign" at bounding box center [277, 231] width 47 height 11
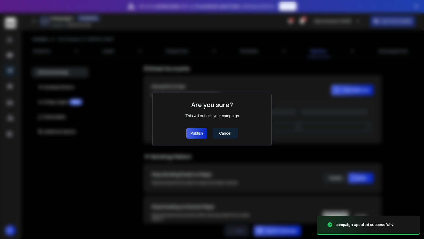
click at [194, 130] on button "Publish" at bounding box center [196, 133] width 21 height 11
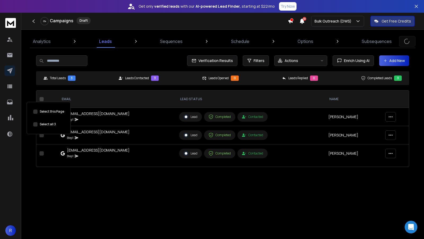
click at [42, 97] on button "Select this Page" at bounding box center [42, 99] width 4 height 4
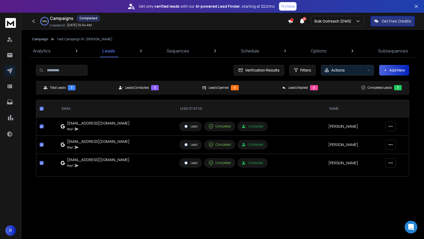
click at [349, 71] on div "Actions" at bounding box center [345, 70] width 40 height 5
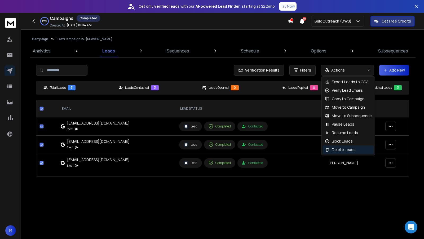
click at [349, 152] on p "Delete Leads" at bounding box center [344, 149] width 24 height 5
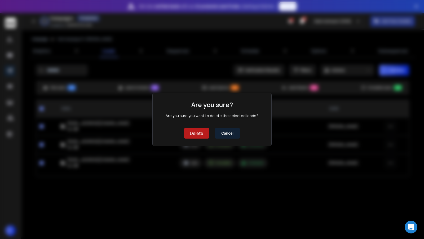
click at [204, 137] on button "Delete" at bounding box center [196, 133] width 25 height 11
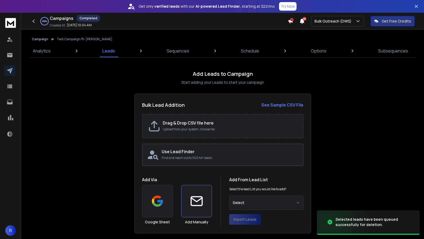
click at [204, 200] on div at bounding box center [196, 201] width 31 height 32
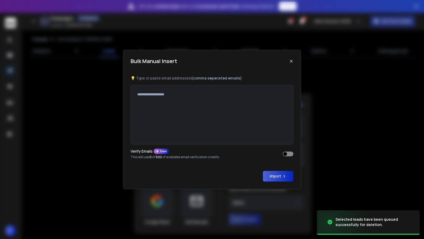
click at [174, 126] on textarea at bounding box center [212, 114] width 163 height 59
paste textarea "**********"
type textarea "**********"
click at [283, 175] on icon "submit" at bounding box center [284, 176] width 4 height 4
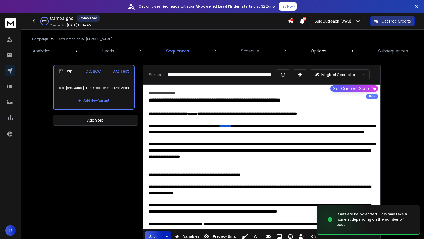
click at [321, 53] on p "Options" at bounding box center [319, 51] width 16 height 6
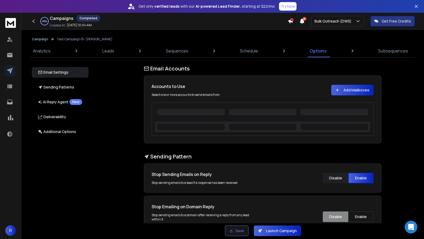
click at [284, 226] on button "Launch Campaign" at bounding box center [277, 231] width 47 height 11
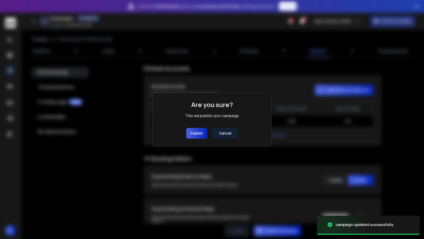
click at [201, 128] on button "Publish" at bounding box center [196, 133] width 21 height 11
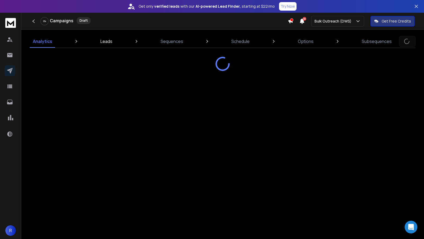
click at [110, 44] on p "Leads" at bounding box center [106, 41] width 12 height 6
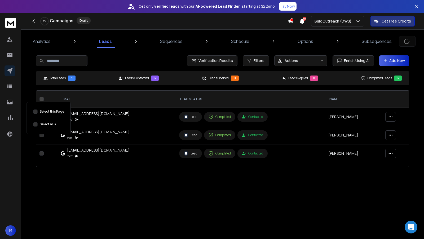
click at [41, 98] on button "Select this Page" at bounding box center [42, 99] width 4 height 4
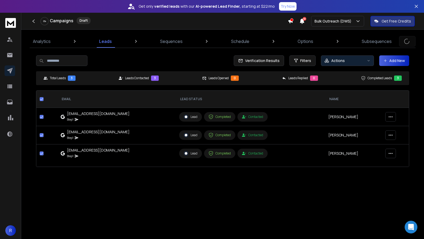
click at [346, 63] on div "Actions" at bounding box center [345, 60] width 40 height 5
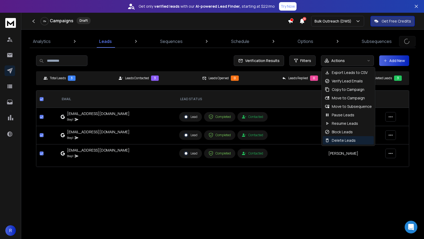
click at [340, 137] on div "Delete Leads" at bounding box center [348, 140] width 51 height 8
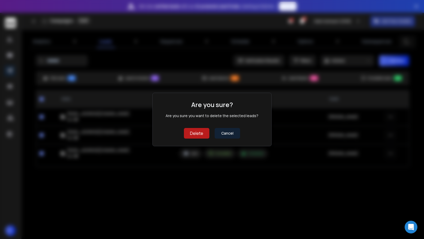
click at [194, 136] on button "Delete" at bounding box center [196, 133] width 25 height 11
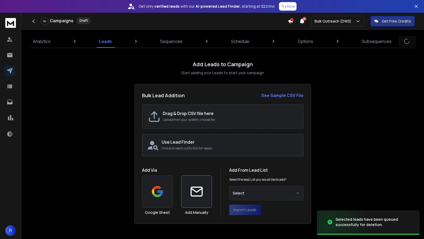
click at [193, 185] on icon at bounding box center [196, 192] width 13 height 16
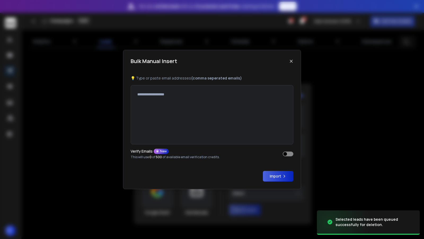
click at [168, 103] on textarea at bounding box center [212, 114] width 163 height 59
paste textarea "**********"
type textarea "**********"
click at [279, 174] on button "Import" at bounding box center [278, 176] width 30 height 11
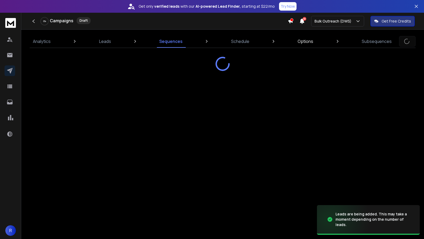
click at [308, 44] on p "Options" at bounding box center [306, 41] width 16 height 6
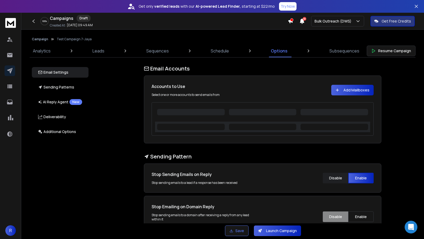
click at [282, 234] on button "Launch Campaign" at bounding box center [277, 231] width 47 height 11
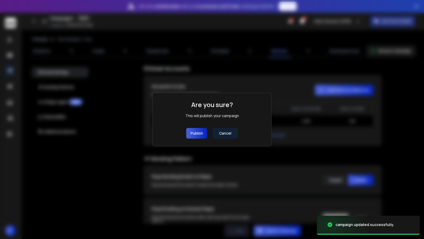
click at [198, 136] on button "Publish" at bounding box center [196, 133] width 21 height 11
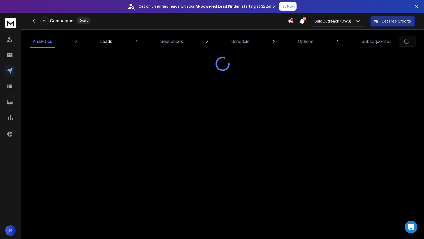
click at [109, 45] on link "Leads" at bounding box center [106, 41] width 18 height 13
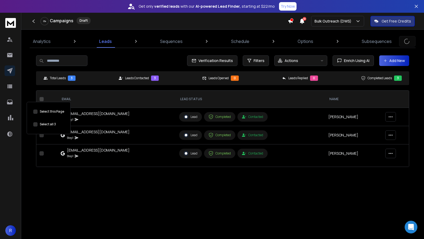
click at [41, 98] on button "Select this Page" at bounding box center [42, 99] width 4 height 4
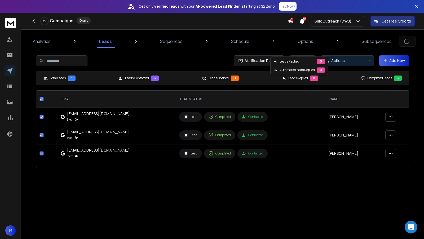
click at [343, 59] on p "Actions" at bounding box center [338, 60] width 14 height 5
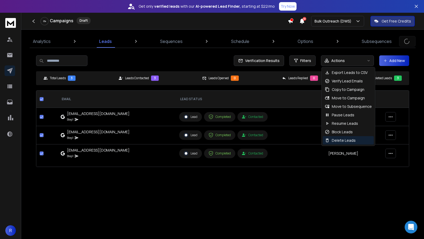
click at [343, 142] on p "Delete Leads" at bounding box center [344, 140] width 24 height 5
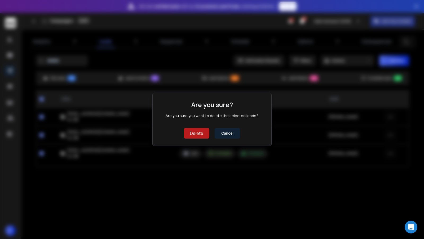
click at [200, 134] on button "Delete" at bounding box center [196, 133] width 25 height 11
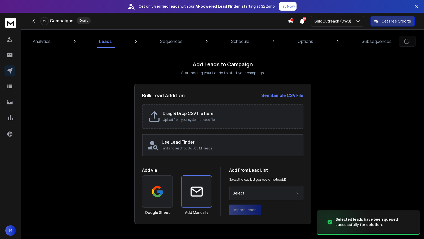
click at [203, 199] on div at bounding box center [196, 192] width 31 height 32
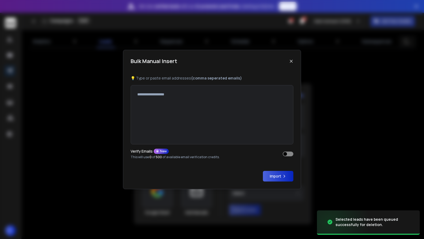
click at [198, 150] on div "Verify Emails New" at bounding box center [175, 151] width 89 height 5
click at [283, 152] on button "Verify Emails New This will use 0 of 500 of available email verification credit…" at bounding box center [288, 154] width 11 height 5
click at [195, 137] on textarea at bounding box center [212, 114] width 163 height 59
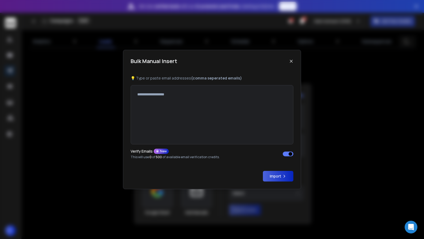
click at [288, 155] on button "Verify Emails New This will use 0 of 500 of available email verification credit…" at bounding box center [288, 154] width 11 height 5
click at [206, 118] on textarea at bounding box center [212, 114] width 163 height 59
paste textarea "**********"
type textarea "**********"
click at [282, 174] on button "Import" at bounding box center [278, 176] width 30 height 11
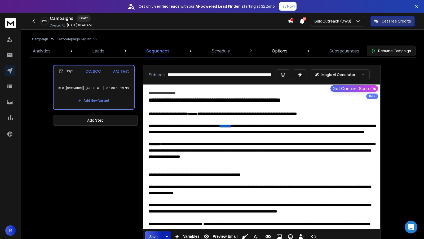
click at [289, 52] on link "Options" at bounding box center [280, 51] width 22 height 13
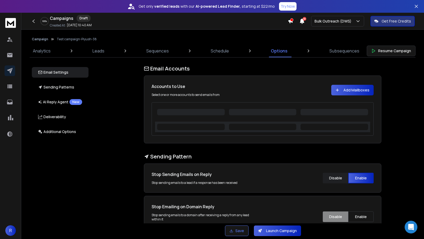
click at [274, 231] on button "Launch Campaign" at bounding box center [277, 231] width 47 height 11
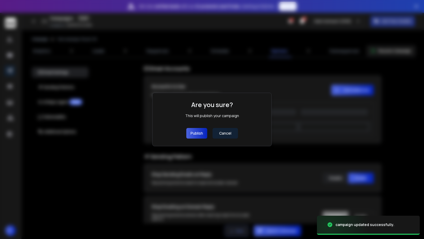
click at [200, 132] on button "Publish" at bounding box center [196, 133] width 21 height 11
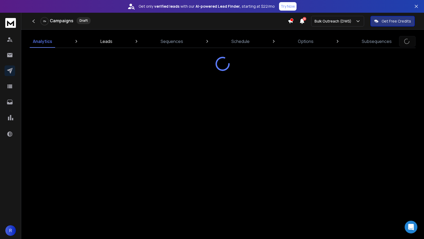
click at [106, 45] on link "Leads" at bounding box center [106, 41] width 18 height 13
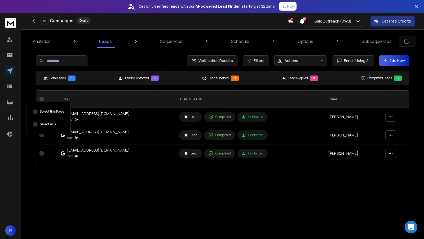
click at [42, 98] on button "Select this Page" at bounding box center [42, 99] width 4 height 4
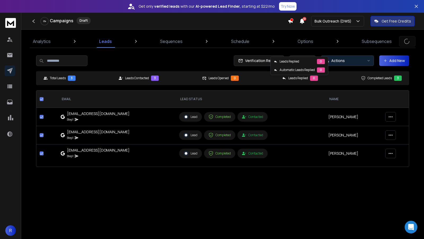
click at [336, 58] on p "Actions" at bounding box center [338, 60] width 14 height 5
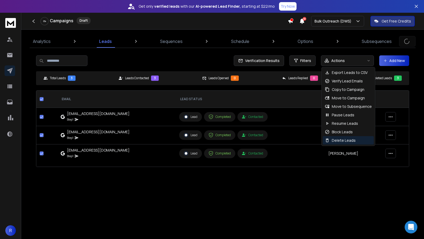
click at [336, 138] on p "Delete Leads" at bounding box center [344, 140] width 24 height 5
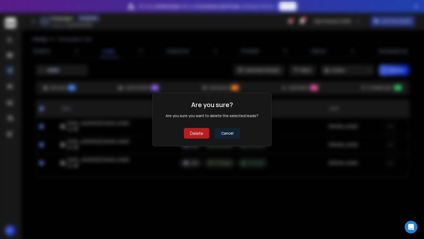
click at [206, 131] on button "Delete" at bounding box center [196, 133] width 25 height 11
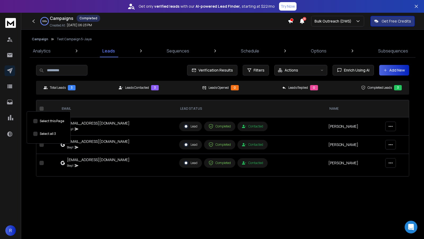
click at [41, 108] on button "Select this Page" at bounding box center [42, 109] width 4 height 4
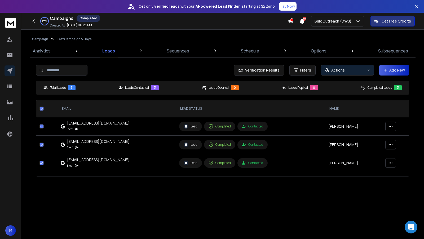
click at [345, 69] on p "Actions" at bounding box center [338, 70] width 14 height 5
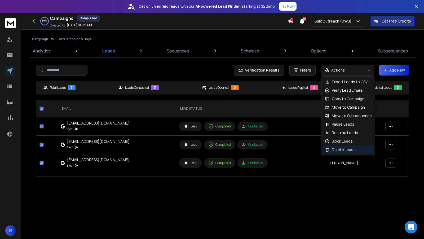
click at [333, 149] on p "Delete Leads" at bounding box center [344, 149] width 24 height 5
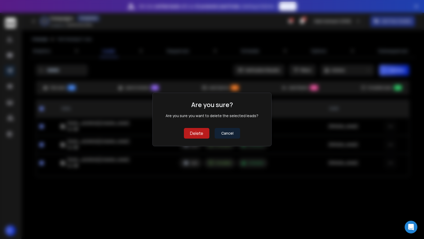
click at [194, 136] on button "Delete" at bounding box center [196, 133] width 25 height 11
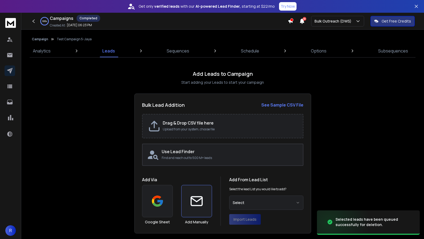
click at [198, 187] on div at bounding box center [196, 201] width 31 height 32
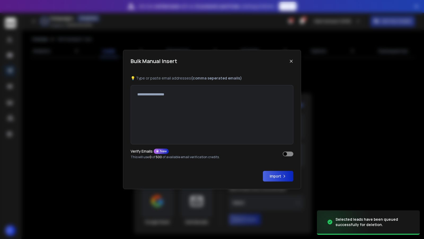
click at [181, 107] on textarea at bounding box center [212, 114] width 163 height 59
paste textarea "**********"
type textarea "**********"
click at [276, 172] on button "Import" at bounding box center [278, 176] width 30 height 11
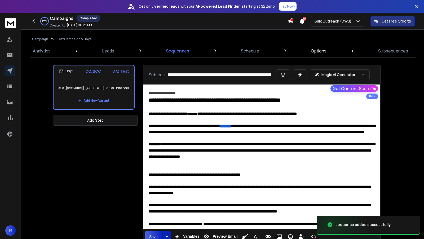
click at [316, 53] on p "Options" at bounding box center [319, 51] width 16 height 6
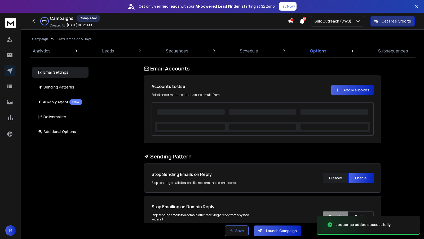
click at [271, 228] on button "Launch Campaign" at bounding box center [277, 231] width 47 height 11
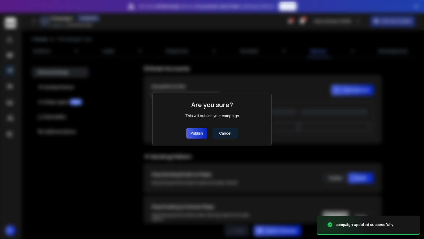
click at [191, 133] on button "Publish" at bounding box center [196, 133] width 21 height 11
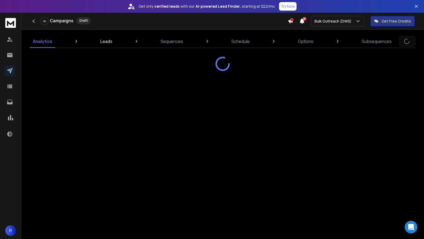
click at [106, 43] on p "Leads" at bounding box center [106, 41] width 12 height 6
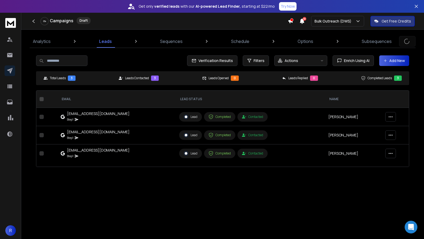
click at [40, 100] on button "button" at bounding box center [42, 99] width 4 height 4
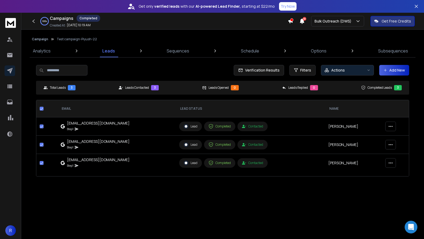
click at [342, 69] on p "Actions" at bounding box center [338, 70] width 14 height 5
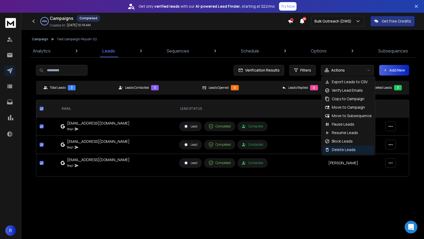
click at [332, 151] on p "Delete Leads" at bounding box center [344, 149] width 24 height 5
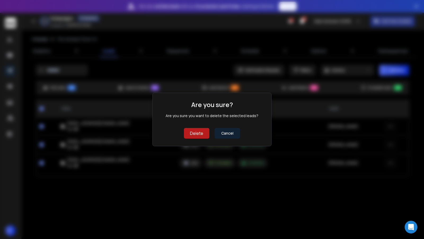
click at [204, 134] on button "Delete" at bounding box center [196, 133] width 25 height 11
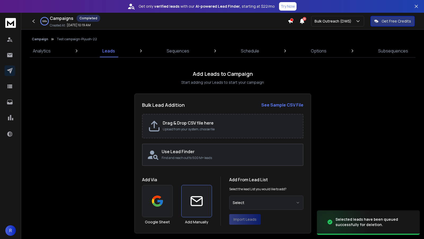
click at [191, 202] on icon at bounding box center [196, 201] width 11 height 9
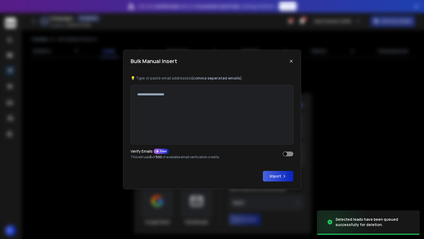
click at [171, 132] on textarea at bounding box center [212, 114] width 163 height 59
paste textarea "**********"
type textarea "**********"
click at [289, 178] on button "Import" at bounding box center [278, 176] width 30 height 11
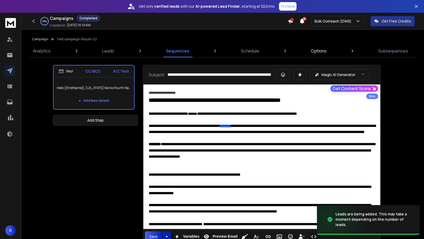
click at [315, 53] on p "Options" at bounding box center [319, 51] width 16 height 6
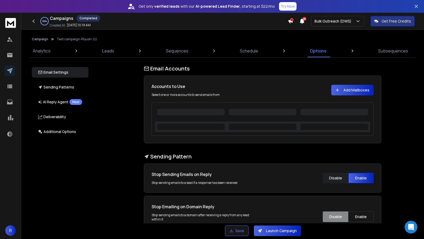
click at [278, 230] on button "Launch Campaign" at bounding box center [277, 231] width 47 height 11
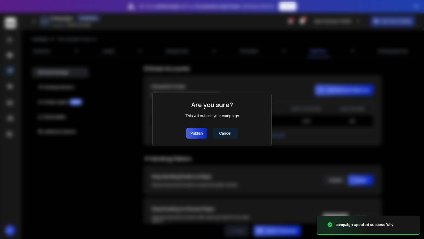
click at [204, 136] on button "Publish" at bounding box center [196, 133] width 21 height 11
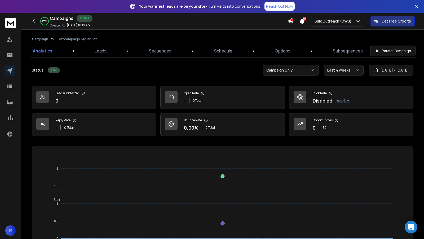
click at [104, 43] on div "Campaign Test campaign-Piyush-22 Analytics Leads Sequences Schedule Options Sub…" at bounding box center [223, 46] width 386 height 23
click at [103, 47] on link "Leads" at bounding box center [100, 51] width 18 height 13
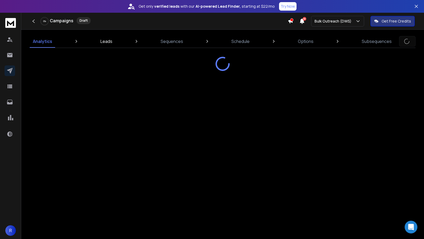
click at [102, 43] on p "Leads" at bounding box center [106, 41] width 12 height 6
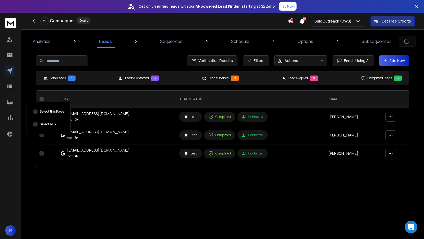
click at [40, 100] on button "Select this Page" at bounding box center [42, 99] width 4 height 4
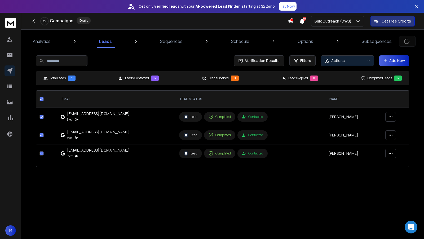
click at [336, 64] on button "Actions" at bounding box center [347, 60] width 53 height 11
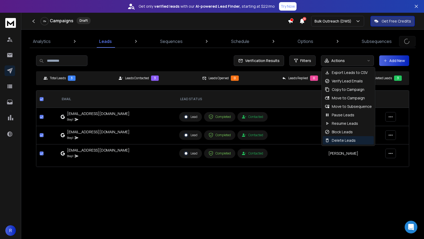
click at [336, 140] on p "Delete Leads" at bounding box center [344, 140] width 24 height 5
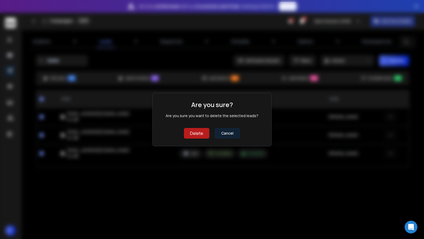
click at [194, 135] on button "Delete" at bounding box center [196, 133] width 25 height 11
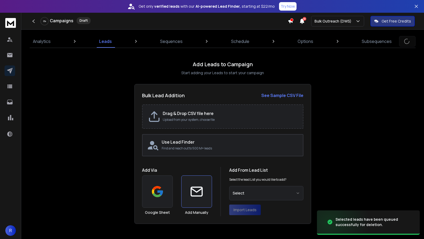
click at [188, 180] on div at bounding box center [196, 192] width 31 height 32
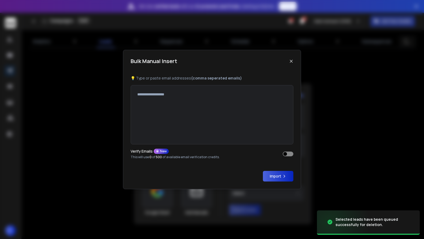
click at [182, 125] on textarea at bounding box center [212, 114] width 163 height 59
paste textarea "**********"
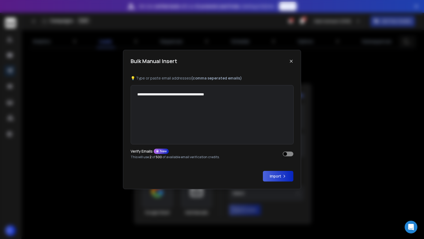
type textarea "**********"
click at [277, 174] on button "Import" at bounding box center [278, 176] width 30 height 11
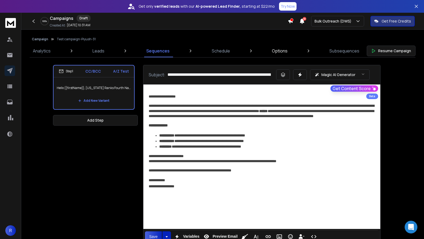
click at [290, 54] on link "Options" at bounding box center [280, 51] width 22 height 13
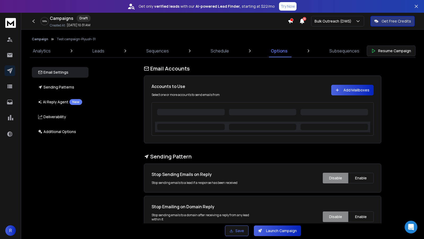
type input "****"
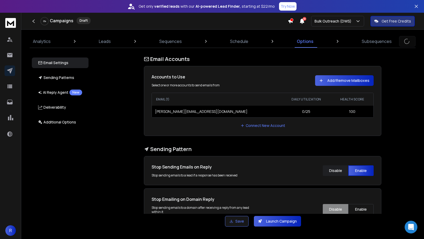
click at [269, 218] on button "Launch Campaign" at bounding box center [277, 221] width 47 height 11
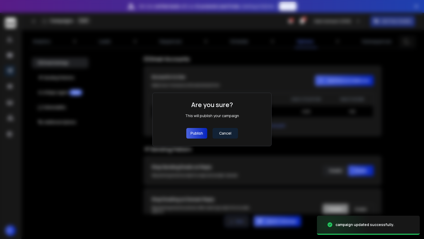
click at [192, 131] on button "Publish" at bounding box center [196, 133] width 21 height 11
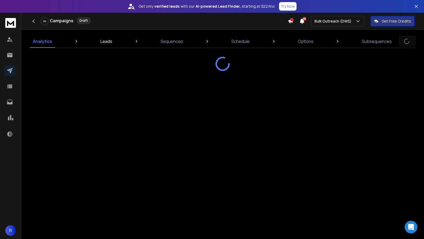
click at [112, 39] on p "Leads" at bounding box center [106, 41] width 12 height 6
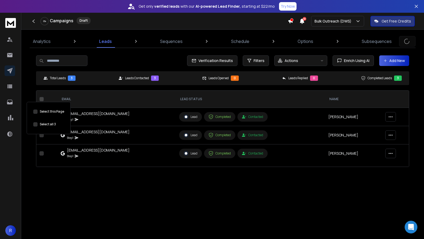
click at [43, 99] on button "Select this Page" at bounding box center [42, 99] width 4 height 4
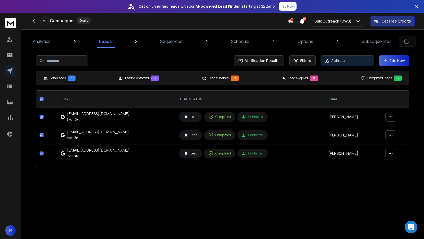
click at [344, 62] on p "Actions" at bounding box center [338, 60] width 14 height 5
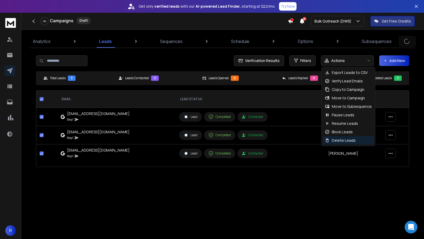
click at [335, 138] on p "Delete Leads" at bounding box center [344, 140] width 24 height 5
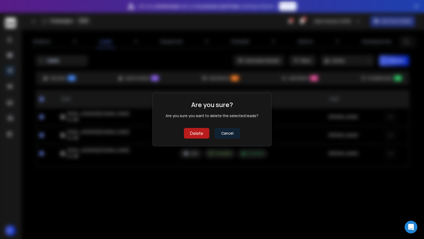
click at [199, 138] on button "Delete" at bounding box center [196, 133] width 25 height 11
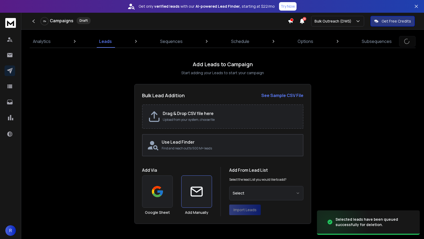
click at [200, 205] on div at bounding box center [196, 192] width 31 height 32
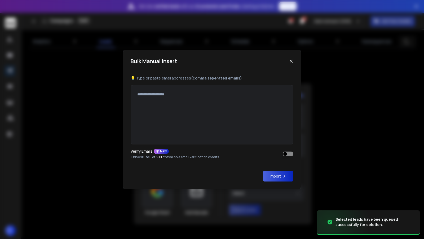
click at [191, 116] on textarea at bounding box center [212, 114] width 163 height 59
paste textarea "**********"
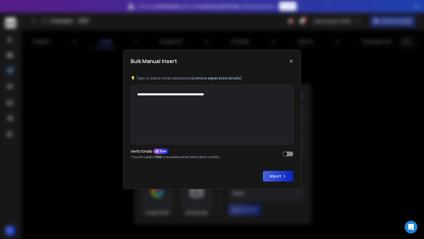
type textarea "**********"
click at [276, 176] on button "Import" at bounding box center [278, 176] width 30 height 11
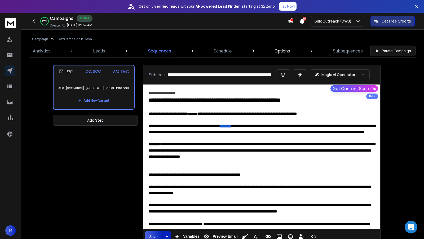
click at [281, 50] on p "Options" at bounding box center [283, 51] width 16 height 6
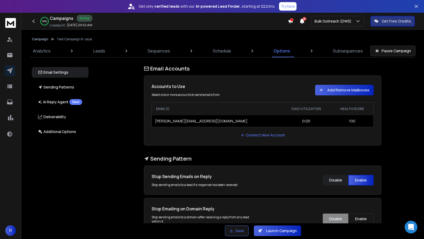
click at [285, 227] on button "Launch Campaign" at bounding box center [277, 231] width 47 height 11
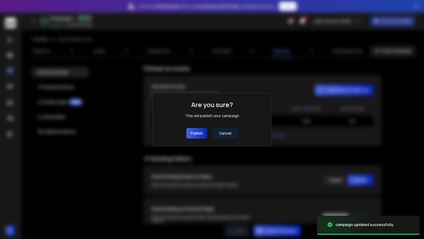
click at [198, 130] on button "Publish" at bounding box center [196, 133] width 21 height 11
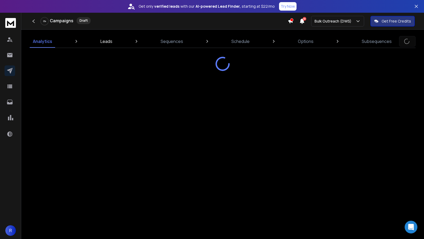
click at [102, 40] on p "Leads" at bounding box center [106, 41] width 12 height 6
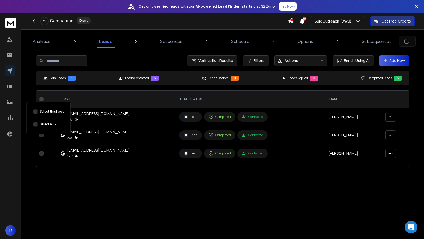
click at [42, 100] on button "Select this Page" at bounding box center [42, 99] width 4 height 4
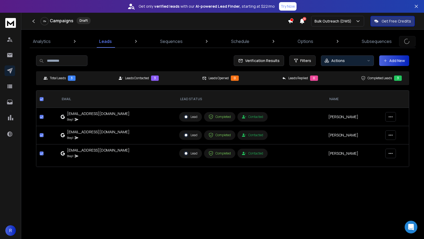
click at [335, 62] on p "Actions" at bounding box center [338, 60] width 14 height 5
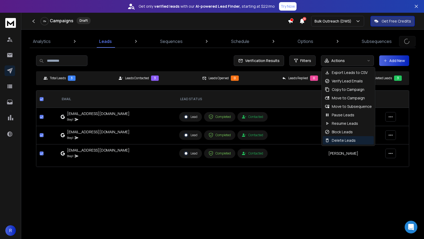
click at [329, 138] on icon at bounding box center [327, 140] width 5 height 5
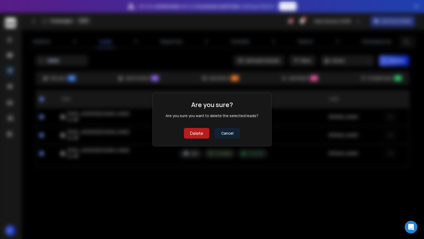
click at [203, 134] on button "Delete" at bounding box center [196, 133] width 25 height 11
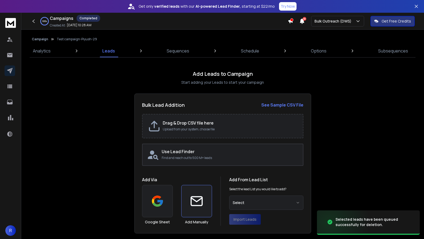
click at [191, 193] on icon at bounding box center [196, 201] width 13 height 16
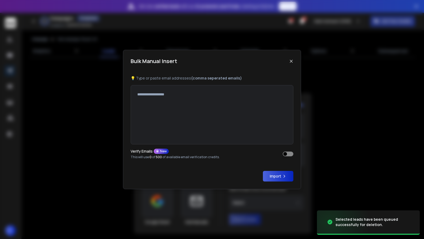
click at [185, 130] on textarea at bounding box center [212, 114] width 163 height 59
paste textarea "**********"
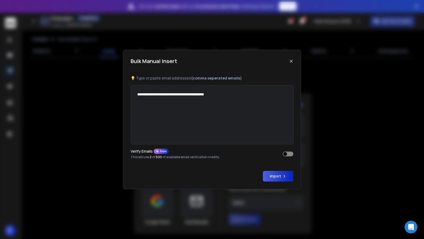
type textarea "**********"
click at [277, 172] on button "Import" at bounding box center [278, 176] width 30 height 11
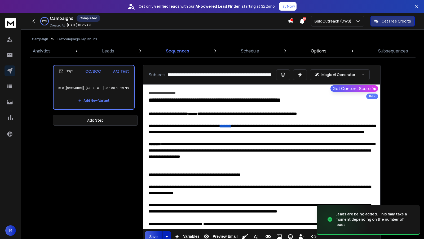
click at [324, 49] on p "Options" at bounding box center [319, 51] width 16 height 6
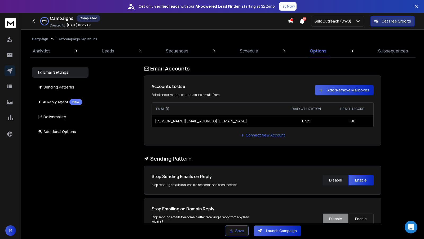
click at [282, 231] on button "Launch Campaign" at bounding box center [277, 231] width 47 height 11
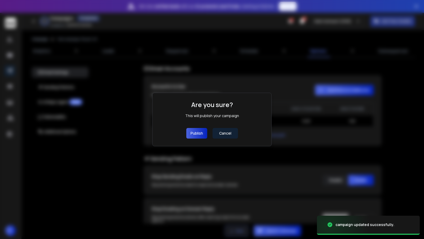
click at [205, 131] on button "Publish" at bounding box center [196, 133] width 21 height 11
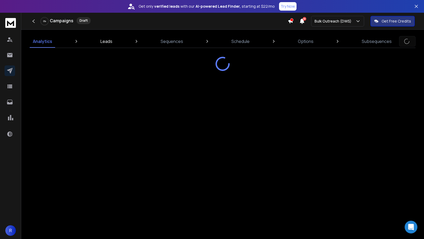
click at [103, 42] on p "Leads" at bounding box center [106, 41] width 12 height 6
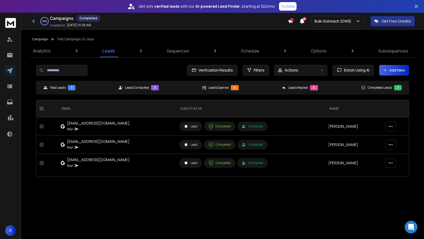
click at [42, 107] on button "button" at bounding box center [42, 109] width 4 height 4
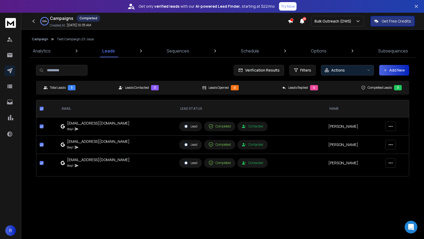
click at [345, 68] on p "Actions" at bounding box center [338, 70] width 14 height 5
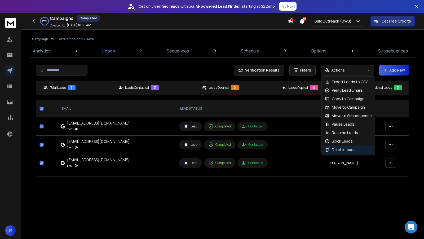
click at [335, 148] on p "Delete Leads" at bounding box center [344, 149] width 24 height 5
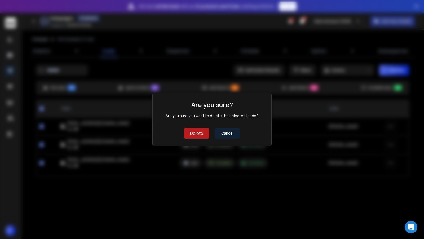
click at [206, 135] on button "Delete" at bounding box center [196, 133] width 25 height 11
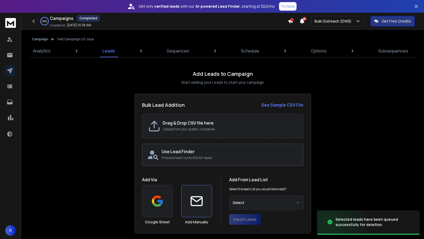
click at [192, 199] on icon at bounding box center [196, 201] width 13 height 16
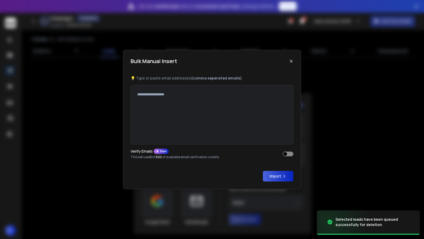
click at [192, 141] on textarea at bounding box center [212, 114] width 163 height 59
paste textarea "**********"
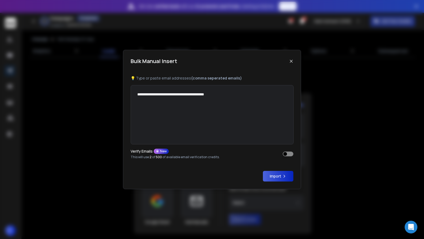
type textarea "**********"
click at [272, 173] on button "Import" at bounding box center [278, 176] width 30 height 11
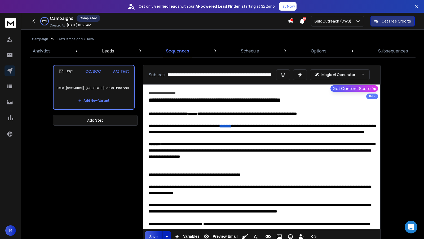
click at [107, 51] on p "Leads" at bounding box center [108, 51] width 12 height 6
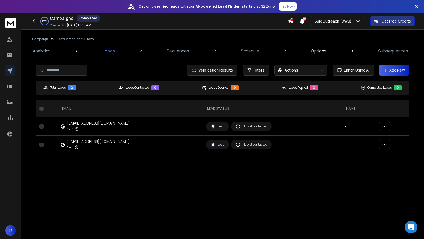
click at [312, 51] on p "Options" at bounding box center [319, 51] width 16 height 6
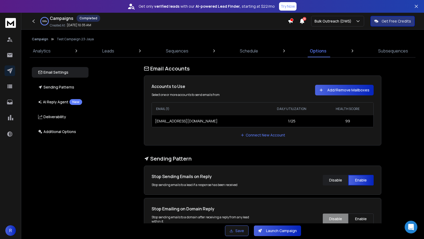
click at [271, 235] on button "Launch Campaign" at bounding box center [277, 231] width 47 height 11
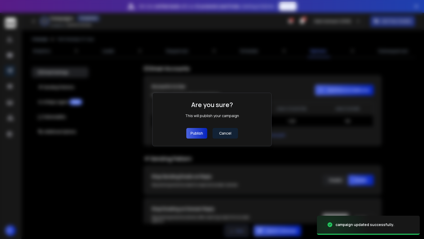
click at [195, 134] on button "Publish" at bounding box center [196, 133] width 21 height 11
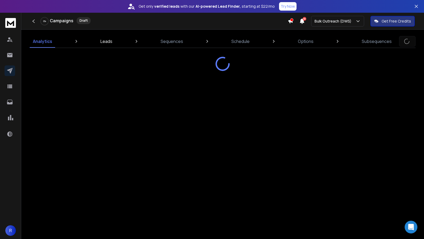
click at [104, 43] on p "Leads" at bounding box center [106, 41] width 12 height 6
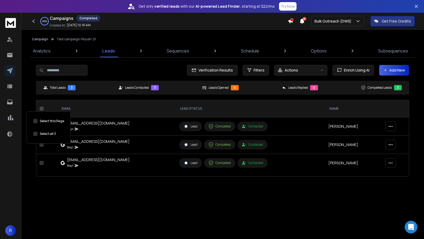
click at [42, 107] on button "Select this Page" at bounding box center [42, 109] width 4 height 4
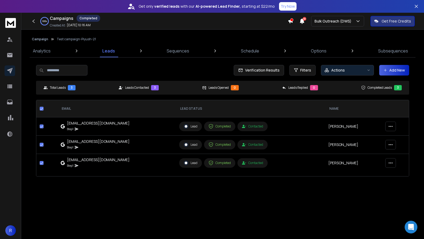
click at [339, 71] on p "Actions" at bounding box center [338, 70] width 14 height 5
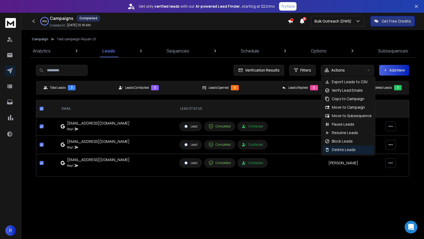
click at [332, 147] on p "Delete Leads" at bounding box center [344, 149] width 24 height 5
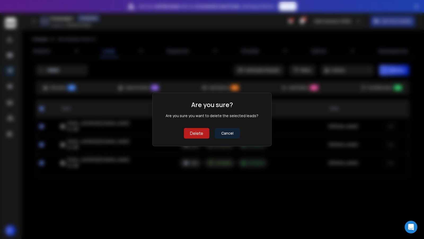
click at [204, 133] on button "Delete" at bounding box center [196, 133] width 25 height 11
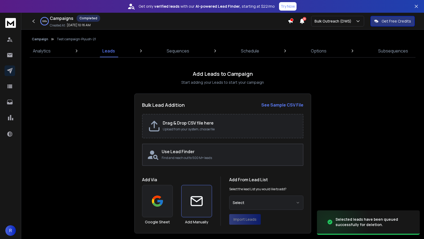
click at [202, 200] on icon at bounding box center [196, 201] width 11 height 9
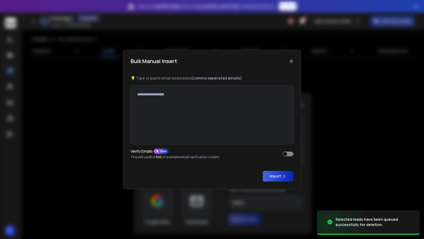
click at [200, 117] on textarea at bounding box center [212, 114] width 163 height 59
paste textarea "**********"
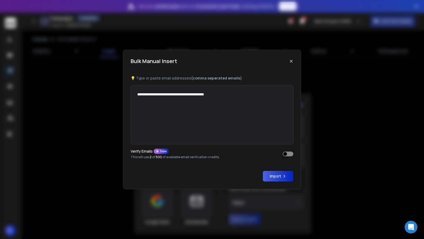
type textarea "**********"
click at [276, 176] on button "Import" at bounding box center [278, 176] width 30 height 11
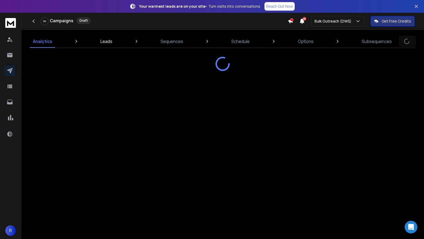
click at [111, 40] on p "Leads" at bounding box center [106, 41] width 12 height 6
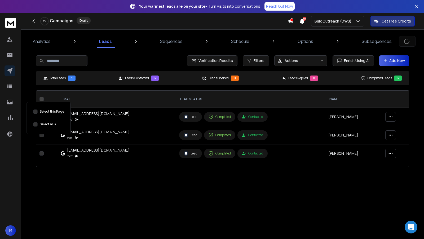
click at [41, 100] on body "Your warmest leads are on your site – Turn visits into conversations Reach Out …" at bounding box center [212, 119] width 424 height 239
click at [41, 99] on button "Select this Page" at bounding box center [42, 99] width 4 height 4
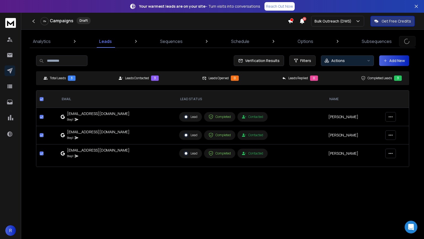
click at [352, 58] on div "Actions" at bounding box center [345, 60] width 40 height 5
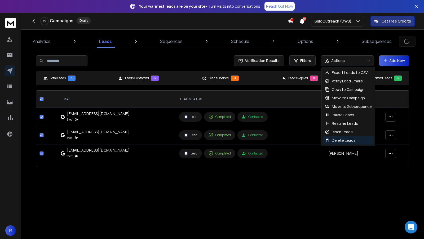
click at [331, 138] on div "Delete Leads" at bounding box center [340, 140] width 31 height 5
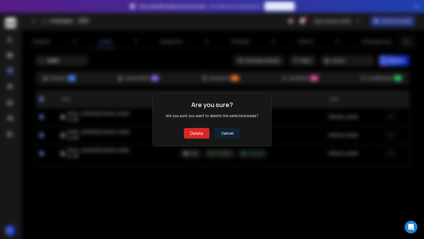
click at [209, 136] on div "Delete Cancel" at bounding box center [212, 133] width 56 height 11
click at [199, 134] on button "Delete" at bounding box center [196, 133] width 25 height 11
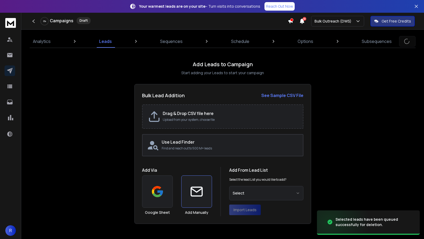
click at [192, 185] on icon at bounding box center [196, 192] width 13 height 16
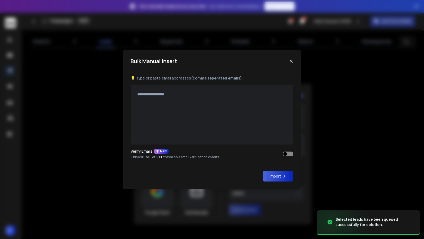
click at [190, 136] on textarea at bounding box center [212, 114] width 163 height 59
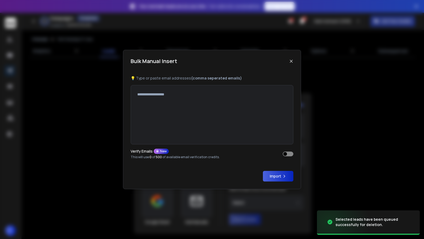
paste textarea "**********"
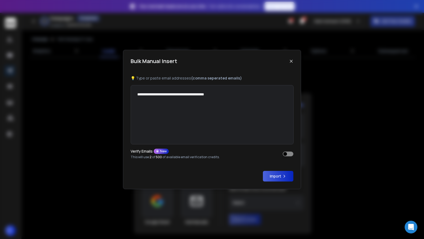
type textarea "**********"
click at [279, 178] on button "Import" at bounding box center [278, 176] width 30 height 11
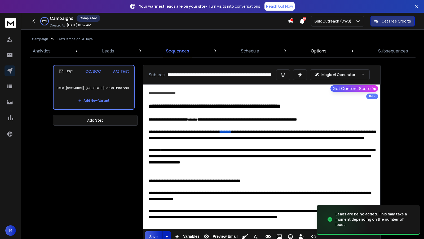
click at [322, 52] on p "Options" at bounding box center [319, 51] width 16 height 6
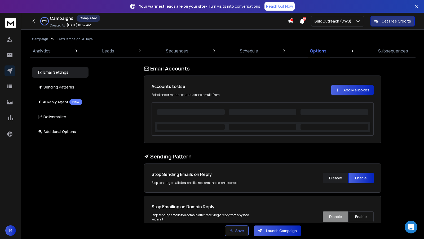
click at [290, 230] on button "Launch Campaign" at bounding box center [277, 231] width 47 height 11
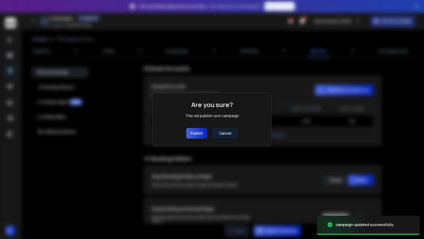
click at [196, 134] on button "Publish" at bounding box center [196, 133] width 21 height 11
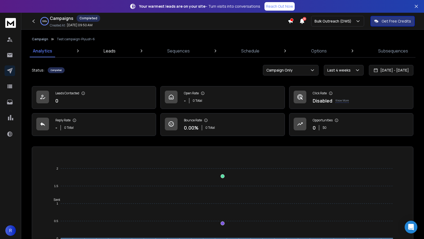
click at [108, 48] on p "Leads" at bounding box center [110, 51] width 12 height 6
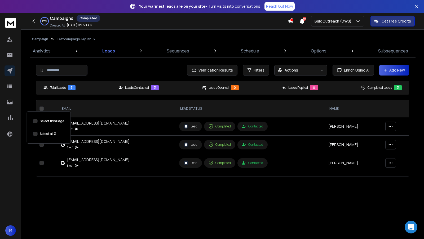
click at [40, 107] on button "Select this Page" at bounding box center [42, 109] width 4 height 4
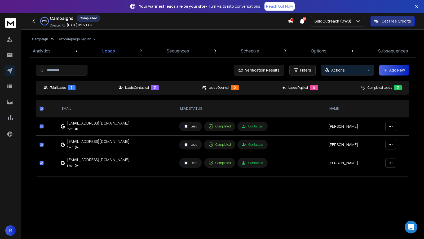
click at [342, 68] on p "Actions" at bounding box center [338, 70] width 14 height 5
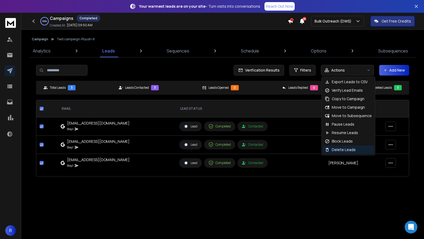
click at [339, 151] on p "Delete Leads" at bounding box center [344, 149] width 24 height 5
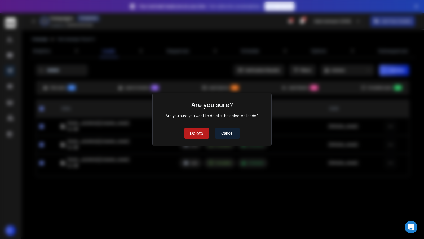
click at [192, 134] on button "Delete" at bounding box center [196, 133] width 25 height 11
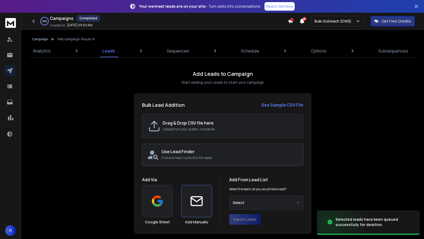
click at [201, 205] on icon at bounding box center [196, 201] width 13 height 16
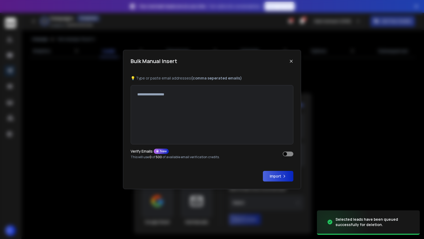
click at [184, 104] on textarea at bounding box center [212, 114] width 163 height 59
paste textarea "**********"
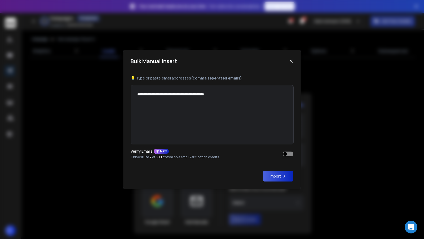
type textarea "**********"
click at [273, 179] on button "Import" at bounding box center [278, 176] width 30 height 11
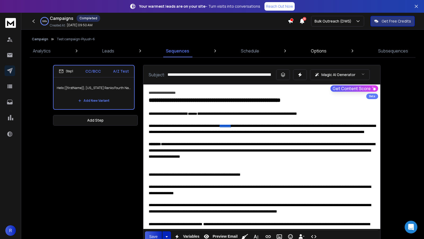
click at [316, 56] on link "Options" at bounding box center [319, 51] width 22 height 13
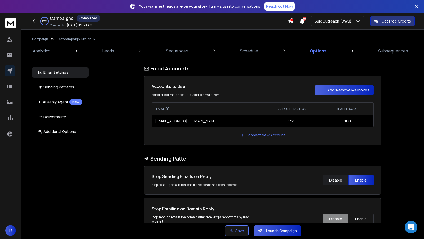
click at [267, 229] on button "Launch Campaign" at bounding box center [277, 231] width 47 height 11
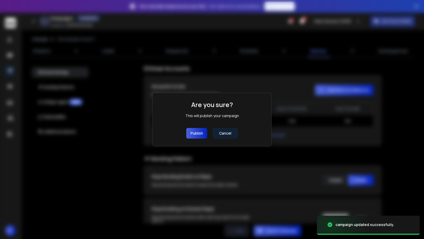
click at [205, 132] on button "Publish" at bounding box center [196, 133] width 21 height 11
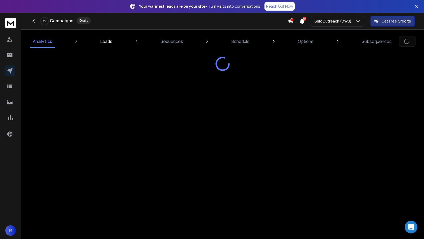
click at [105, 43] on div "Analytics Leads Sequences Schedule Options Subsequences" at bounding box center [223, 41] width 386 height 13
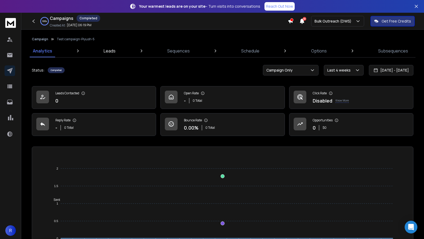
click at [107, 49] on p "Leads" at bounding box center [110, 51] width 12 height 6
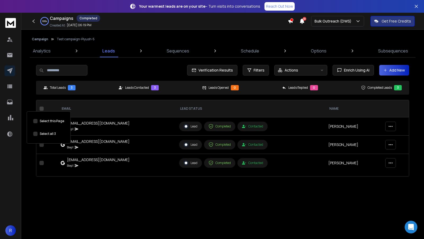
click at [42, 109] on button "Select this Page" at bounding box center [42, 109] width 4 height 4
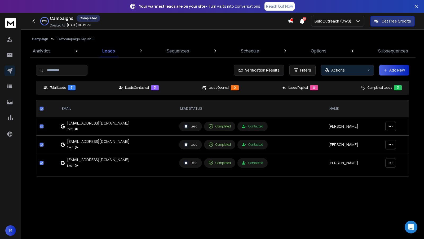
click at [350, 74] on button "Actions" at bounding box center [347, 70] width 53 height 11
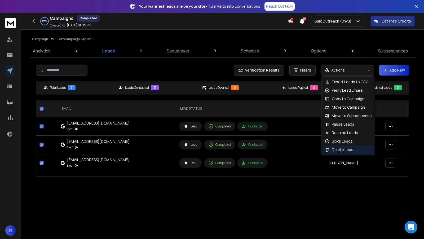
click at [343, 148] on p "Delete Leads" at bounding box center [344, 149] width 24 height 5
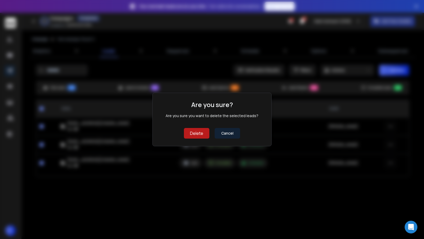
click at [200, 134] on button "Delete" at bounding box center [196, 133] width 25 height 11
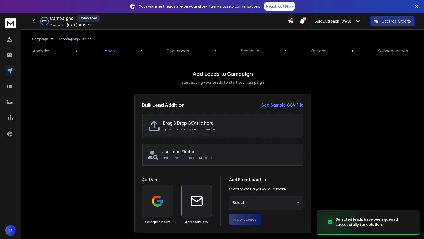
click at [182, 191] on div at bounding box center [196, 201] width 31 height 32
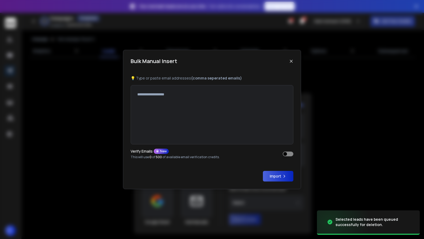
click at [191, 121] on textarea at bounding box center [212, 114] width 163 height 59
paste textarea "**********"
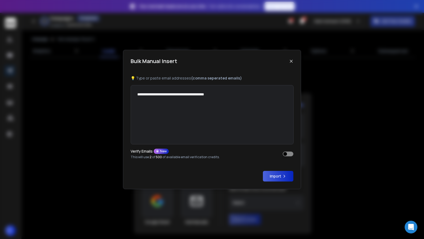
type textarea "**********"
click at [281, 176] on button "Import" at bounding box center [278, 176] width 30 height 11
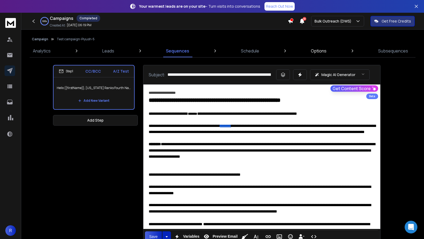
click at [317, 45] on link "Options" at bounding box center [319, 51] width 22 height 13
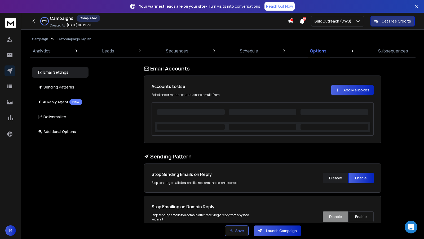
click at [273, 226] on button "Launch Campaign" at bounding box center [277, 231] width 47 height 11
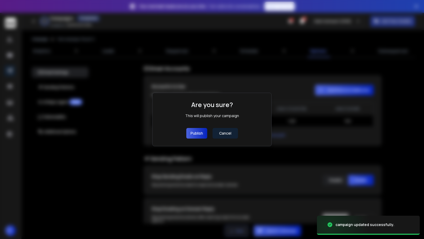
click at [204, 131] on button "Publish" at bounding box center [196, 133] width 21 height 11
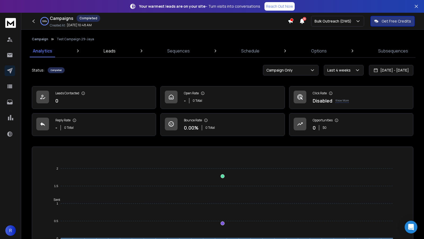
click at [112, 51] on p "Leads" at bounding box center [110, 51] width 12 height 6
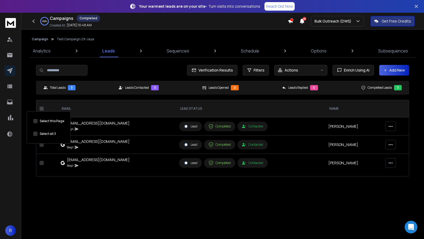
click at [42, 107] on button "Select this Page" at bounding box center [42, 109] width 4 height 4
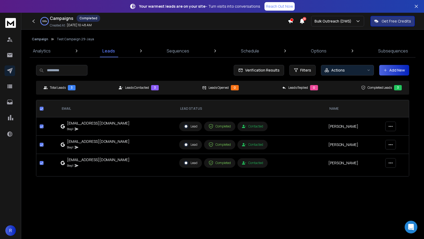
click at [342, 71] on p "Actions" at bounding box center [338, 70] width 14 height 5
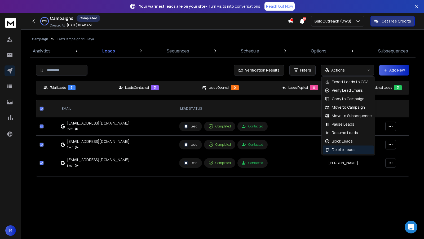
click at [343, 147] on div "Delete Leads" at bounding box center [348, 150] width 51 height 8
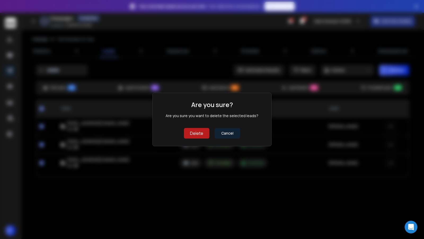
click at [203, 135] on button "Delete" at bounding box center [196, 133] width 25 height 11
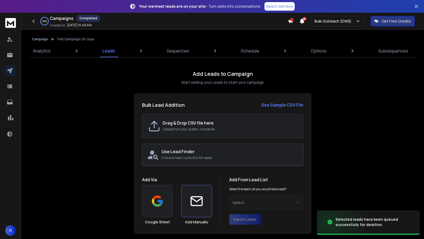
click at [204, 208] on div at bounding box center [196, 201] width 31 height 32
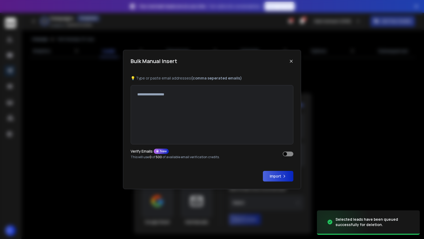
click at [206, 120] on textarea at bounding box center [212, 114] width 163 height 59
paste textarea "**********"
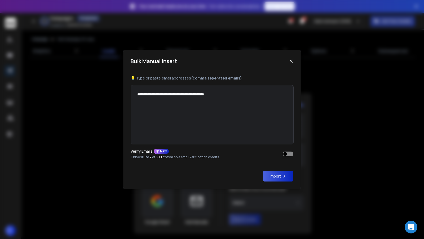
type textarea "**********"
click at [274, 173] on button "Import" at bounding box center [278, 176] width 30 height 11
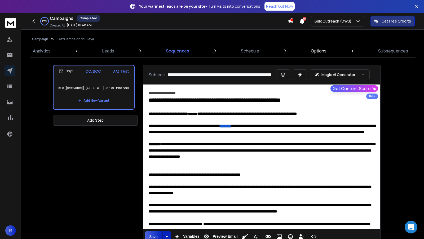
click at [321, 50] on p "Options" at bounding box center [319, 51] width 16 height 6
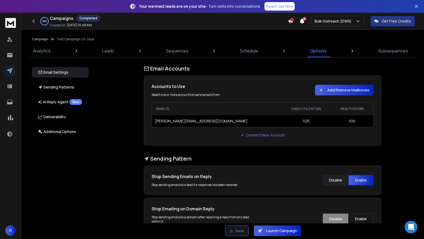
click at [281, 231] on button "Launch Campaign" at bounding box center [277, 231] width 47 height 11
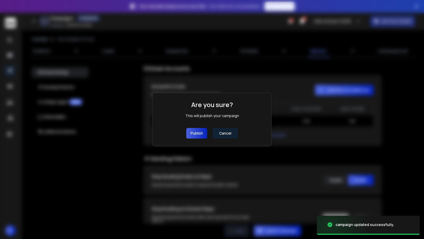
click at [200, 134] on button "Publish" at bounding box center [196, 133] width 21 height 11
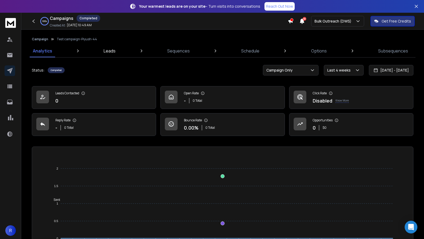
click at [109, 50] on p "Leads" at bounding box center [110, 51] width 12 height 6
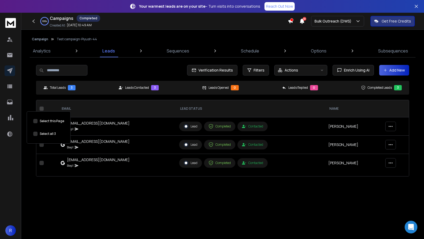
click at [41, 107] on button "Select this Page" at bounding box center [42, 109] width 4 height 4
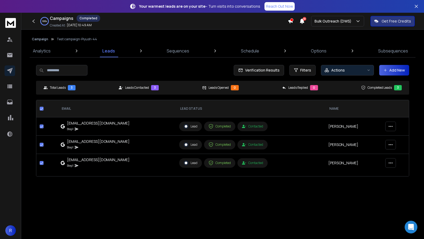
click at [344, 71] on p "Actions" at bounding box center [338, 70] width 14 height 5
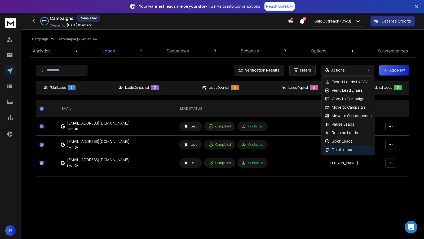
click at [338, 147] on p "Delete Leads" at bounding box center [344, 149] width 24 height 5
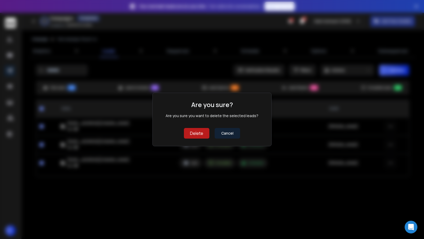
click at [196, 132] on button "Delete" at bounding box center [196, 133] width 25 height 11
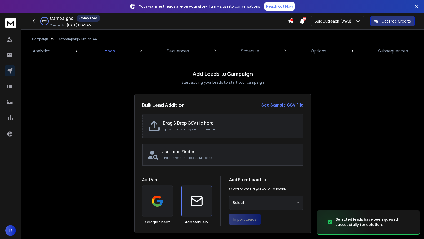
click at [209, 197] on div at bounding box center [196, 201] width 31 height 32
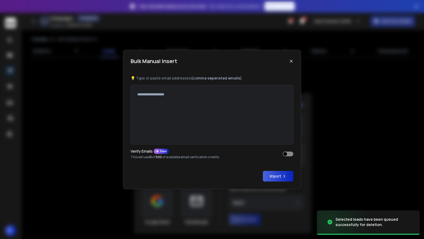
click at [199, 121] on textarea at bounding box center [212, 114] width 163 height 59
paste textarea "**********"
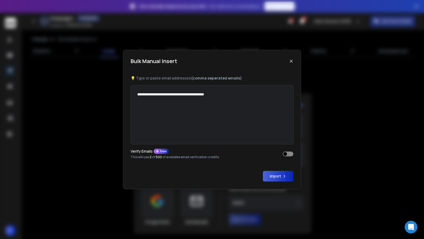
type textarea "**********"
click at [270, 177] on button "Import" at bounding box center [278, 176] width 30 height 11
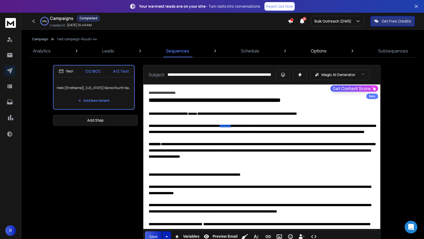
click at [317, 53] on p "Options" at bounding box center [319, 51] width 16 height 6
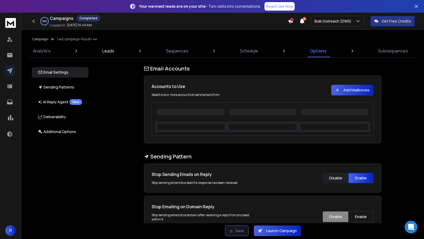
click at [107, 53] on p "Leads" at bounding box center [108, 51] width 12 height 6
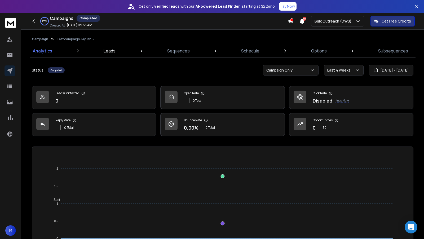
click at [111, 54] on link "Leads" at bounding box center [109, 51] width 18 height 13
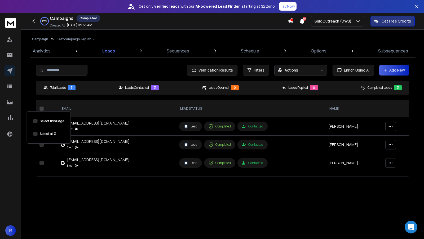
click at [41, 107] on button "Select this Page" at bounding box center [42, 109] width 4 height 4
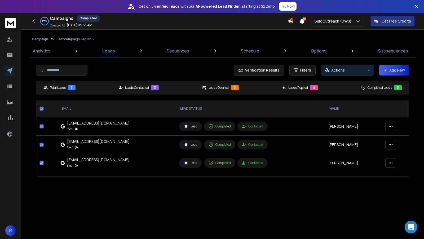
click at [345, 72] on div "Actions" at bounding box center [345, 70] width 40 height 5
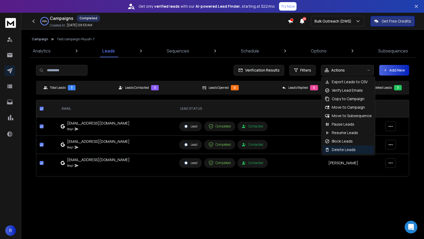
click at [334, 151] on p "Delete Leads" at bounding box center [344, 149] width 24 height 5
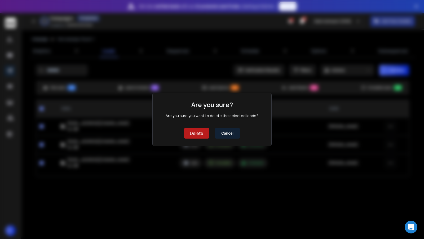
click at [192, 137] on button "Delete" at bounding box center [196, 133] width 25 height 11
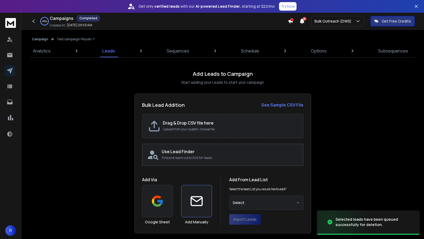
click at [188, 200] on div at bounding box center [196, 201] width 31 height 32
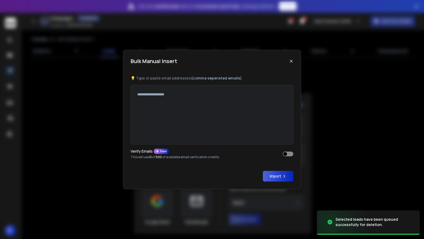
click at [174, 117] on textarea at bounding box center [212, 114] width 163 height 59
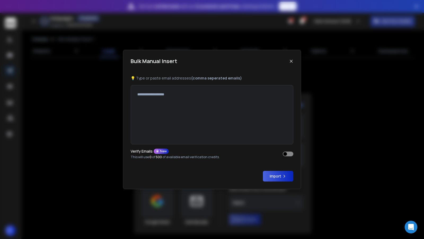
paste textarea "**********"
type textarea "**********"
click at [286, 175] on icon "submit" at bounding box center [284, 176] width 4 height 4
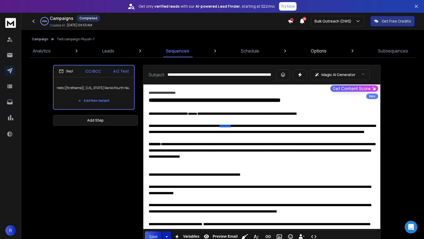
click at [316, 52] on p "Options" at bounding box center [319, 51] width 16 height 6
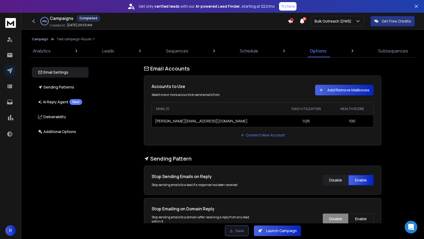
click at [270, 229] on button "Launch Campaign" at bounding box center [277, 231] width 47 height 11
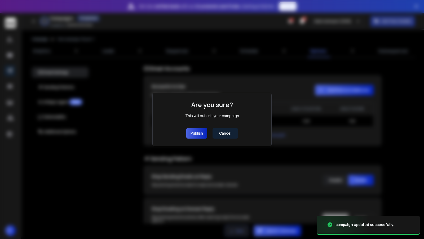
click at [202, 138] on button "Publish" at bounding box center [196, 133] width 21 height 11
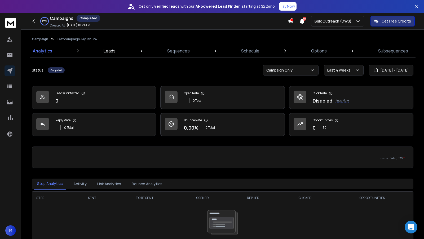
click at [110, 52] on p "Leads" at bounding box center [110, 51] width 12 height 6
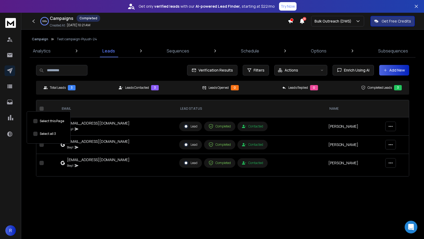
click at [42, 109] on button "Select this Page" at bounding box center [42, 109] width 4 height 4
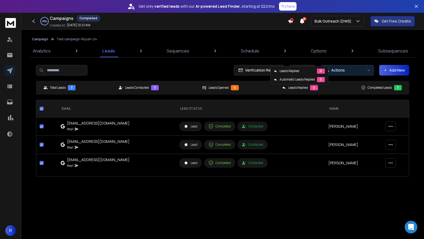
click at [336, 72] on p "Actions" at bounding box center [338, 70] width 14 height 5
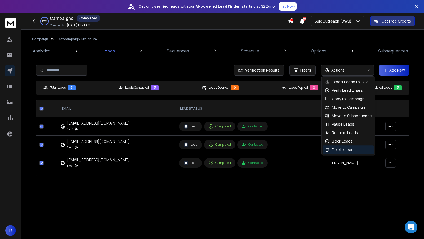
click at [330, 147] on div "Delete Leads" at bounding box center [340, 149] width 31 height 5
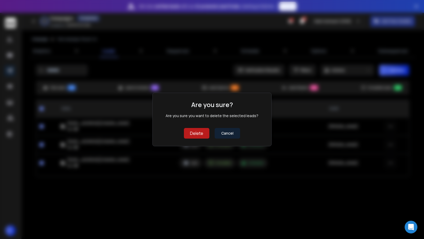
click at [204, 136] on button "Delete" at bounding box center [196, 133] width 25 height 11
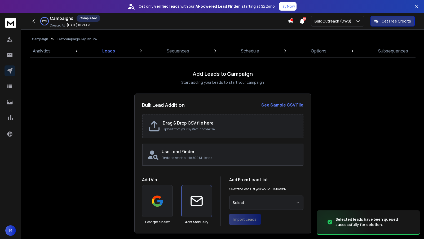
click at [191, 192] on div at bounding box center [196, 201] width 31 height 32
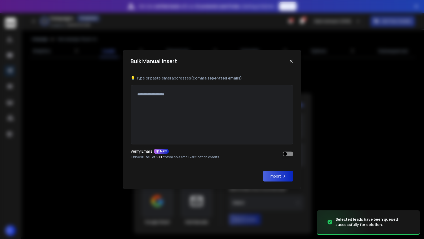
click at [180, 116] on textarea at bounding box center [212, 114] width 163 height 59
paste textarea "**********"
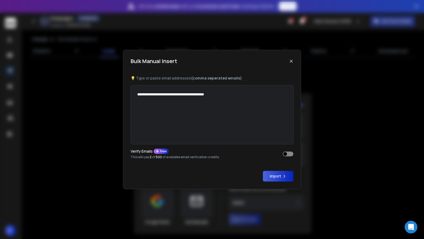
type textarea "**********"
click at [286, 175] on icon "submit" at bounding box center [284, 176] width 4 height 4
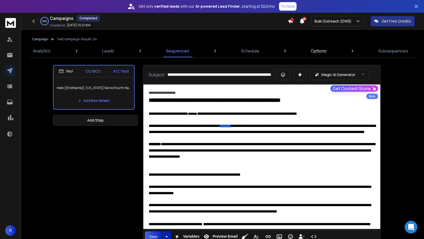
click at [325, 54] on link "Options" at bounding box center [319, 51] width 22 height 13
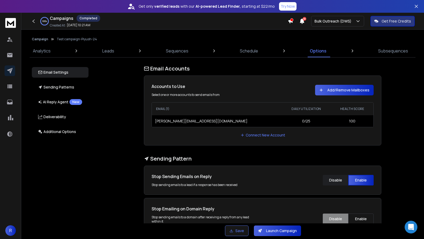
click at [271, 231] on button "Launch Campaign" at bounding box center [277, 231] width 47 height 11
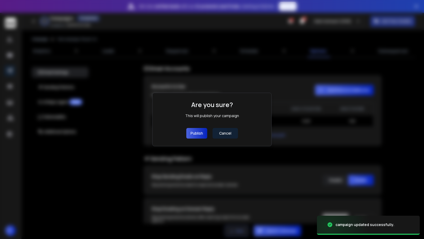
click at [205, 136] on button "Publish" at bounding box center [196, 133] width 21 height 11
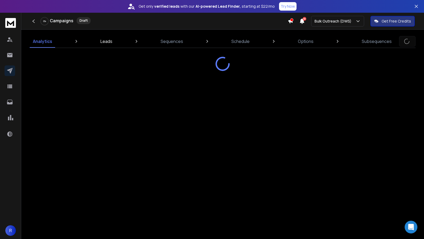
click at [106, 46] on link "Leads" at bounding box center [106, 41] width 18 height 13
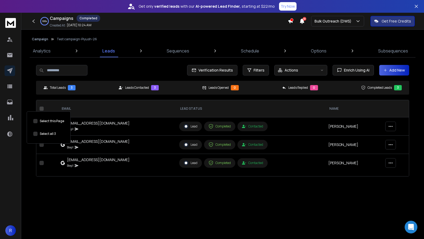
click at [41, 109] on button "Select this Page" at bounding box center [42, 109] width 4 height 4
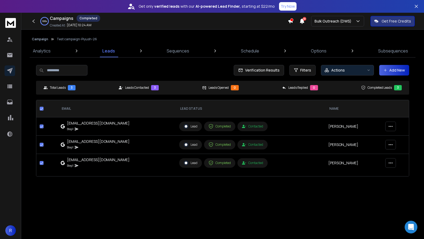
click at [352, 73] on button "Actions" at bounding box center [347, 70] width 53 height 11
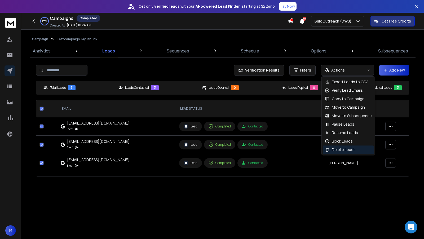
click at [353, 148] on p "Delete Leads" at bounding box center [344, 149] width 24 height 5
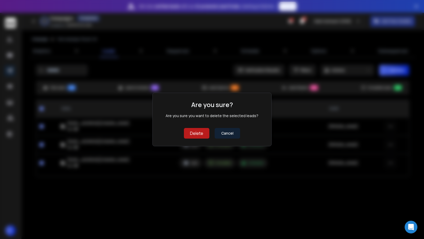
click at [203, 131] on button "Delete" at bounding box center [196, 133] width 25 height 11
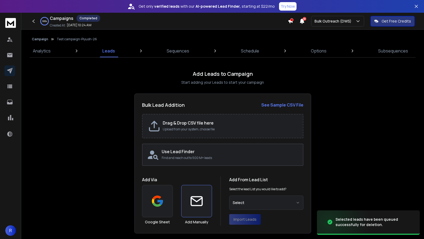
click at [199, 192] on div at bounding box center [196, 201] width 31 height 32
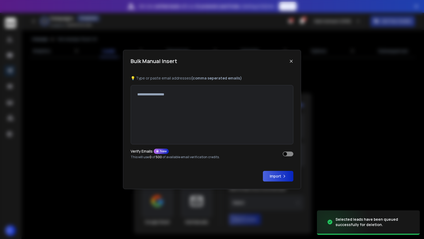
click at [201, 145] on div "Verify Emails New This will use 0 of 500 of available email verification credit…" at bounding box center [212, 163] width 163 height 37
click at [200, 125] on textarea at bounding box center [212, 114] width 163 height 59
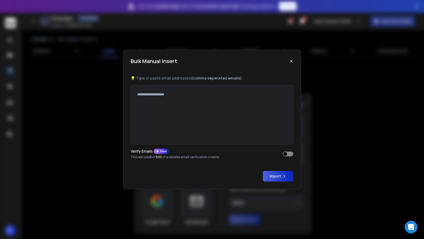
paste textarea "**********"
type textarea "**********"
click at [282, 177] on button "Import" at bounding box center [278, 176] width 30 height 11
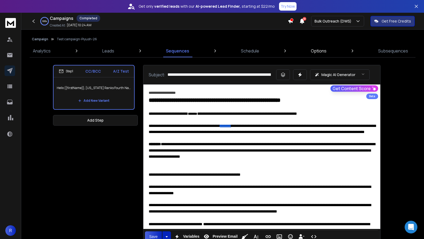
click at [319, 49] on p "Options" at bounding box center [319, 51] width 16 height 6
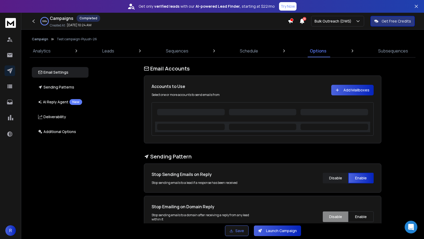
click at [280, 226] on button "Launch Campaign" at bounding box center [277, 231] width 47 height 11
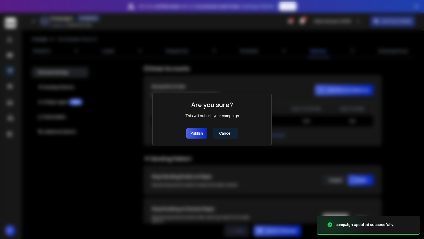
click at [197, 132] on button "Publish" at bounding box center [196, 133] width 21 height 11
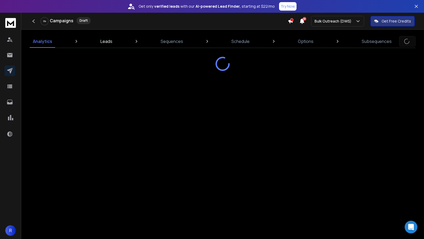
click at [107, 45] on link "Leads" at bounding box center [106, 41] width 18 height 13
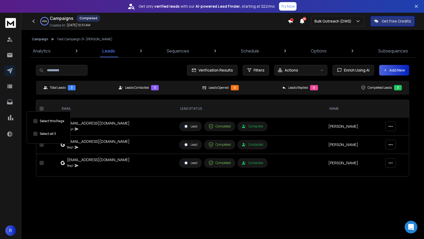
click at [44, 107] on div at bounding box center [49, 109] width 18 height 4
click at [44, 108] on div at bounding box center [49, 109] width 18 height 4
click at [43, 109] on button "Select this Page" at bounding box center [42, 109] width 4 height 4
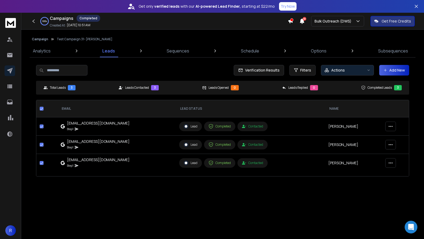
click at [364, 68] on div "Actions" at bounding box center [345, 70] width 40 height 5
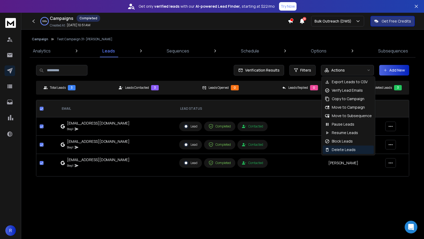
click at [353, 147] on p "Delete Leads" at bounding box center [344, 149] width 24 height 5
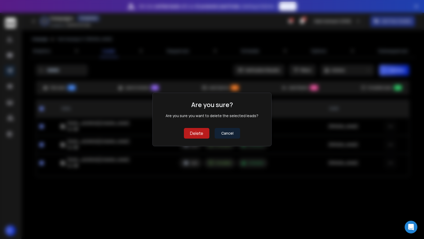
click at [202, 133] on button "Delete" at bounding box center [196, 133] width 25 height 11
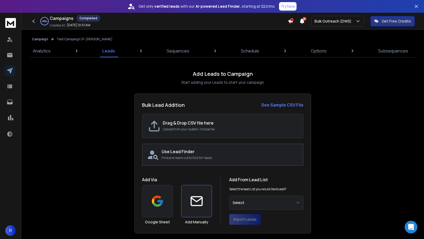
click at [205, 202] on div at bounding box center [196, 201] width 31 height 32
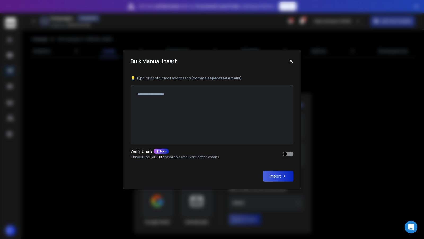
click at [172, 96] on textarea at bounding box center [212, 114] width 163 height 59
paste textarea "**********"
type textarea "**********"
click at [287, 180] on button "Import" at bounding box center [278, 176] width 30 height 11
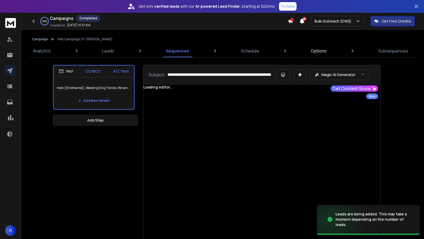
click at [311, 50] on link "Options" at bounding box center [319, 51] width 22 height 13
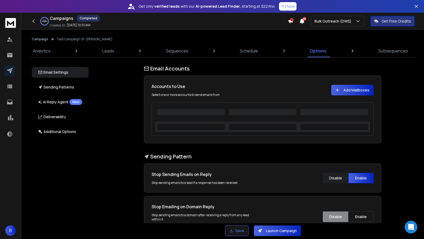
click at [265, 231] on button "Launch Campaign" at bounding box center [277, 231] width 47 height 11
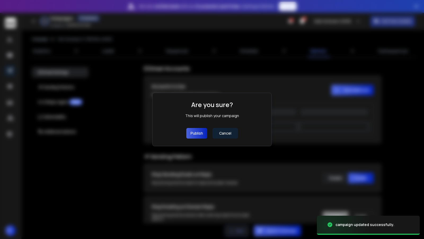
click at [204, 135] on button "Publish" at bounding box center [196, 133] width 21 height 11
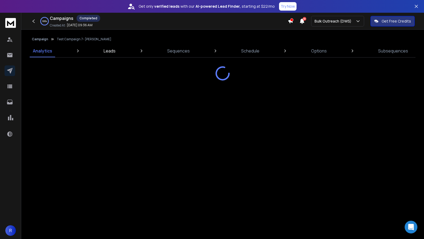
click at [101, 46] on link "Leads" at bounding box center [109, 51] width 18 height 13
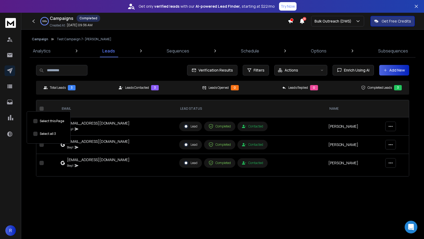
click at [40, 109] on button "Select this Page" at bounding box center [42, 109] width 4 height 4
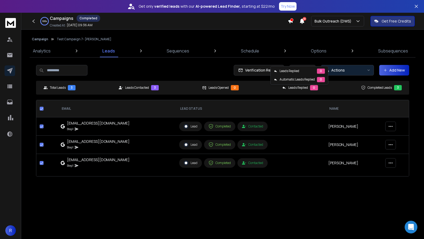
click at [341, 72] on p "Actions" at bounding box center [338, 70] width 14 height 5
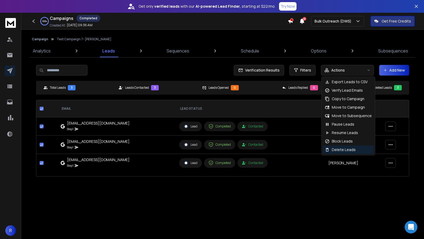
click at [340, 148] on p "Delete Leads" at bounding box center [344, 149] width 24 height 5
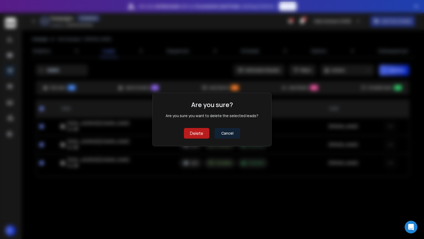
click at [202, 134] on button "Delete" at bounding box center [196, 133] width 25 height 11
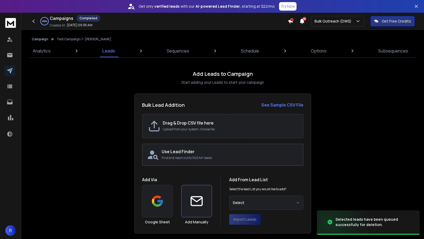
click at [195, 206] on icon at bounding box center [196, 201] width 13 height 16
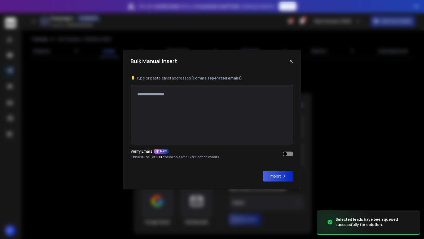
click at [181, 117] on textarea at bounding box center [212, 114] width 163 height 59
paste textarea "**********"
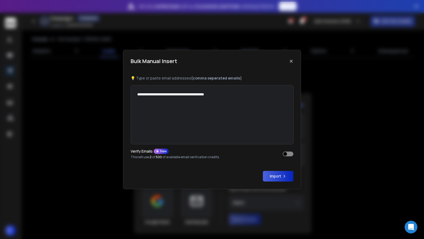
type textarea "**********"
click at [284, 178] on button "Import" at bounding box center [278, 176] width 30 height 11
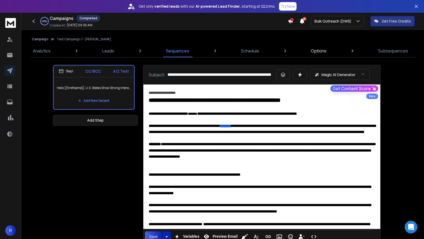
click at [313, 50] on p "Options" at bounding box center [319, 51] width 16 height 6
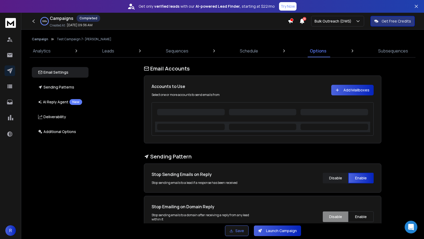
click at [259, 228] on button "Launch Campaign" at bounding box center [277, 231] width 47 height 11
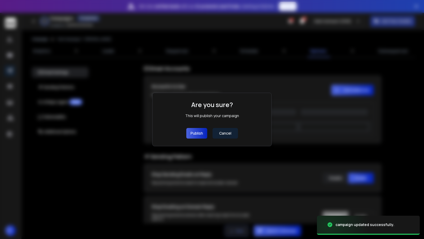
click at [196, 136] on button "Publish" at bounding box center [196, 133] width 21 height 11
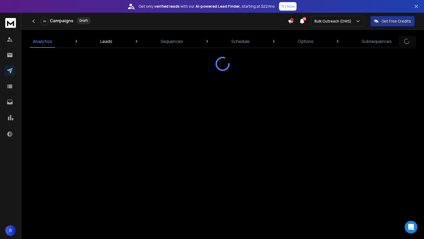
click at [112, 47] on link "Leads" at bounding box center [106, 41] width 18 height 13
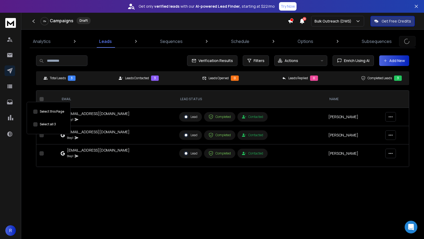
click at [41, 100] on body "Get only verified leads with our AI-powered Lead Finder, starting at $22/mo Try…" at bounding box center [212, 119] width 424 height 239
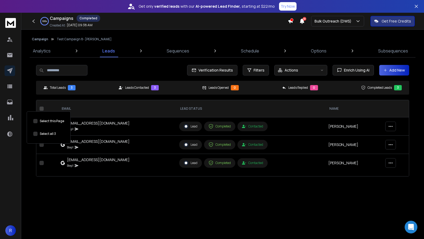
click at [42, 109] on button "Select this Page" at bounding box center [42, 109] width 4 height 4
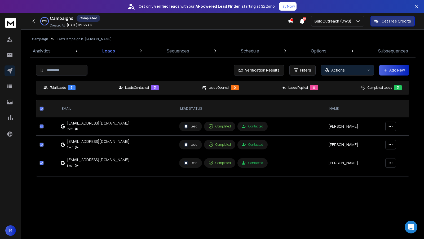
click at [351, 74] on button "Actions" at bounding box center [347, 70] width 53 height 11
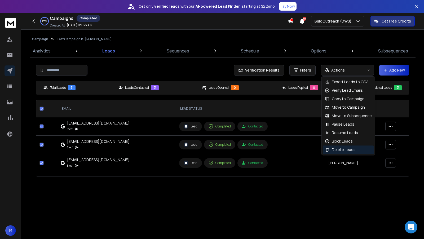
click at [342, 146] on div "Delete Leads" at bounding box center [348, 150] width 51 height 8
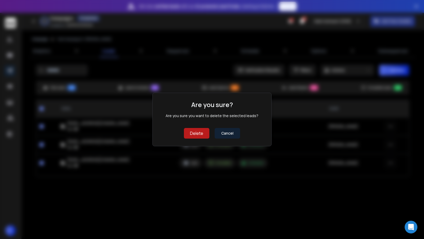
click at [201, 135] on button "Delete" at bounding box center [196, 133] width 25 height 11
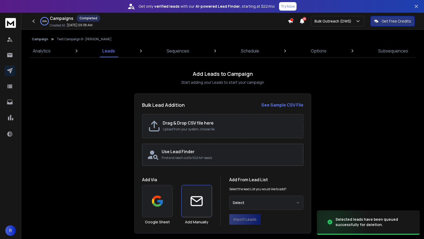
click at [196, 206] on icon at bounding box center [196, 201] width 13 height 16
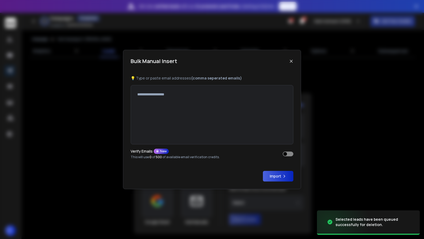
click at [189, 129] on textarea at bounding box center [212, 114] width 163 height 59
paste textarea "**********"
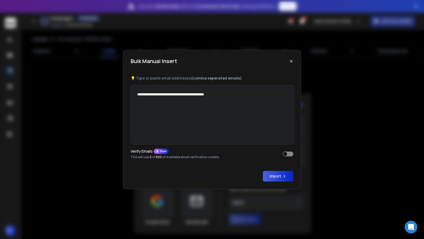
type textarea "**********"
click at [279, 173] on button "Import" at bounding box center [278, 176] width 30 height 11
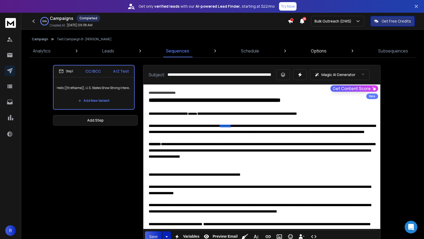
click at [322, 51] on p "Options" at bounding box center [319, 51] width 16 height 6
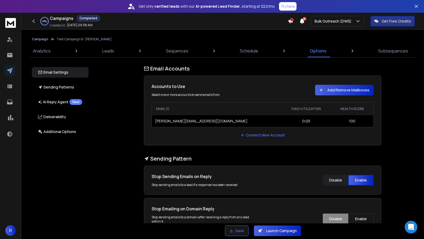
click at [290, 229] on button "Launch Campaign" at bounding box center [277, 231] width 47 height 11
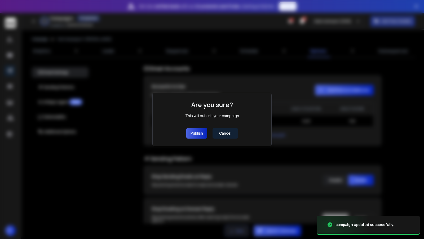
click at [199, 133] on button "Publish" at bounding box center [196, 133] width 21 height 11
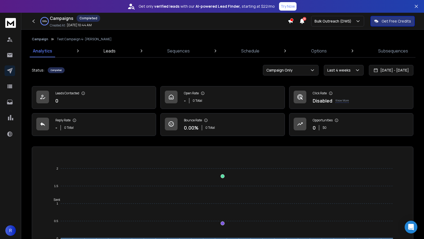
click at [106, 49] on p "Leads" at bounding box center [110, 51] width 12 height 6
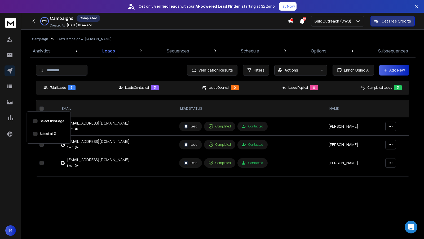
click at [42, 107] on button "Select this Page" at bounding box center [42, 109] width 4 height 4
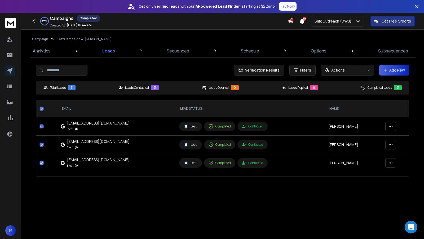
click at [351, 76] on div "Verification Results Filters Actions Add New Total Leads 3 Leads Contacted 3 Le…" at bounding box center [222, 118] width 373 height 106
click at [355, 67] on button "Actions" at bounding box center [347, 70] width 53 height 11
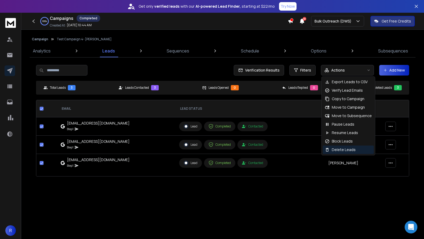
click at [347, 149] on p "Delete Leads" at bounding box center [344, 149] width 24 height 5
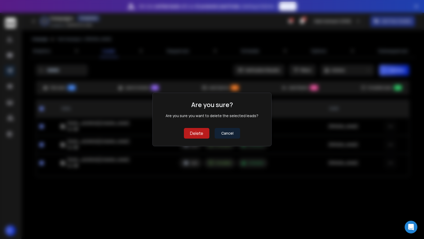
click at [209, 135] on button "Delete" at bounding box center [196, 133] width 25 height 11
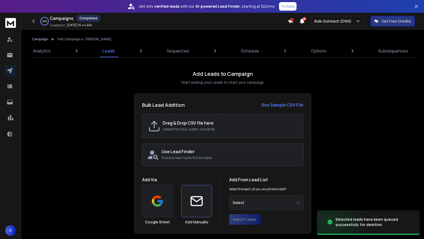
click at [194, 191] on div at bounding box center [196, 201] width 31 height 32
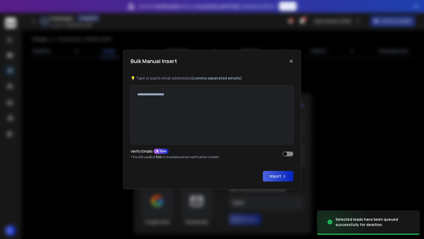
click at [194, 124] on textarea at bounding box center [212, 114] width 163 height 59
paste textarea "**********"
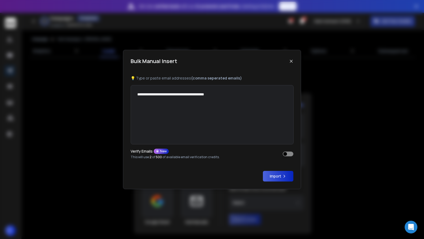
type textarea "**********"
click at [275, 177] on button "Import" at bounding box center [278, 176] width 30 height 11
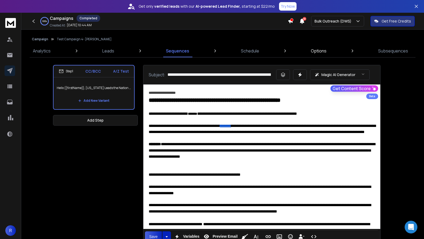
click at [321, 51] on p "Options" at bounding box center [319, 51] width 16 height 6
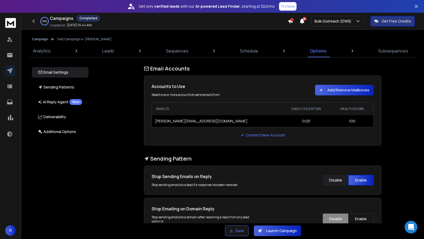
click at [270, 229] on button "Launch Campaign" at bounding box center [277, 231] width 47 height 11
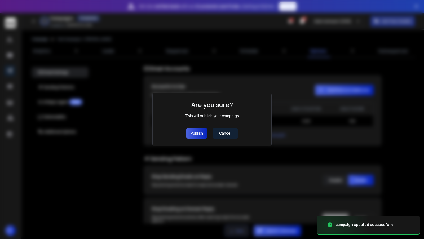
click at [201, 134] on button "Publish" at bounding box center [196, 133] width 21 height 11
